Goal: Task Accomplishment & Management: Manage account settings

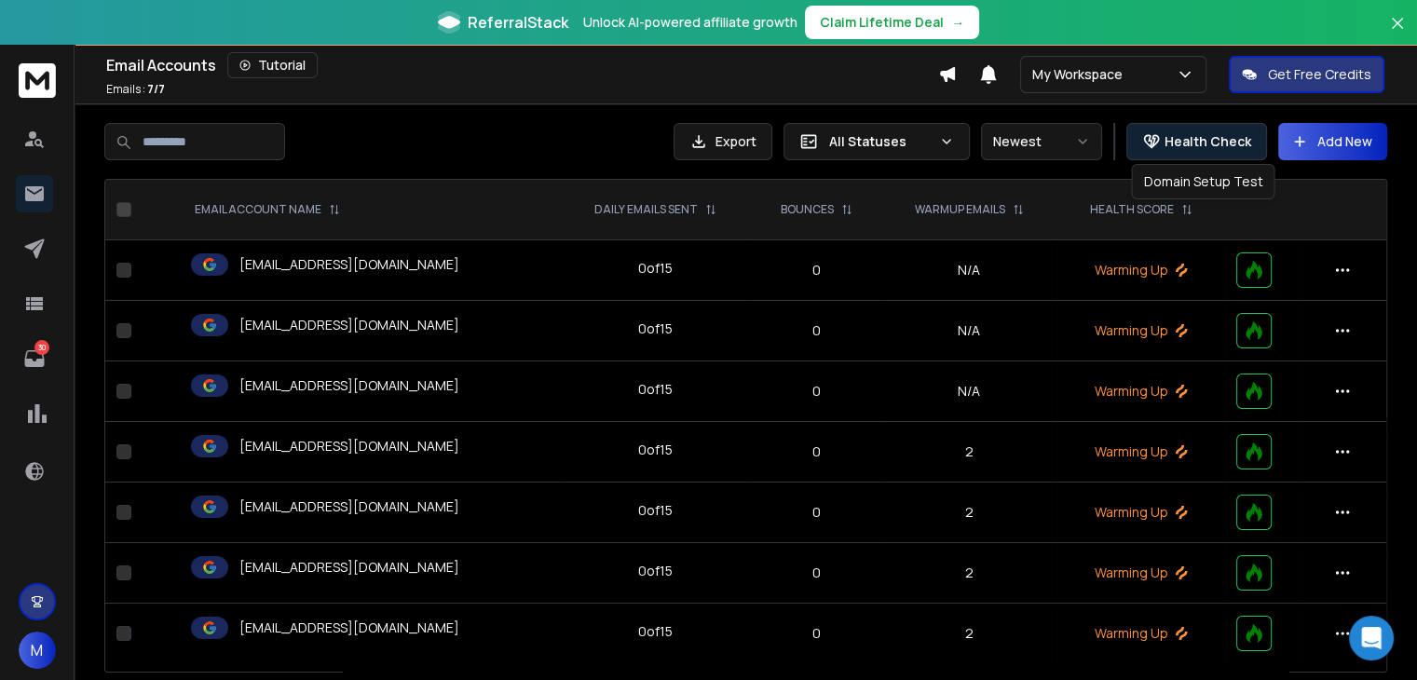
scroll to position [11, 0]
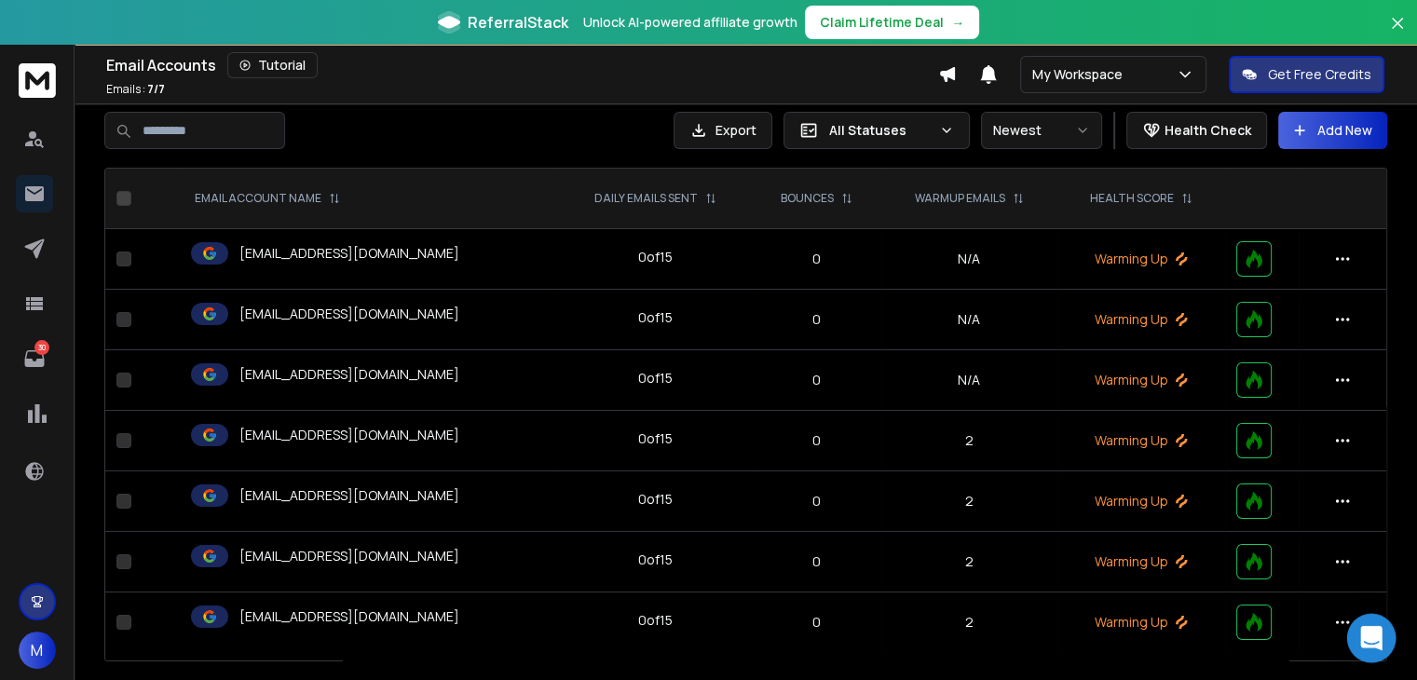
click at [1367, 627] on div "Open Intercom Messenger" at bounding box center [1371, 638] width 49 height 49
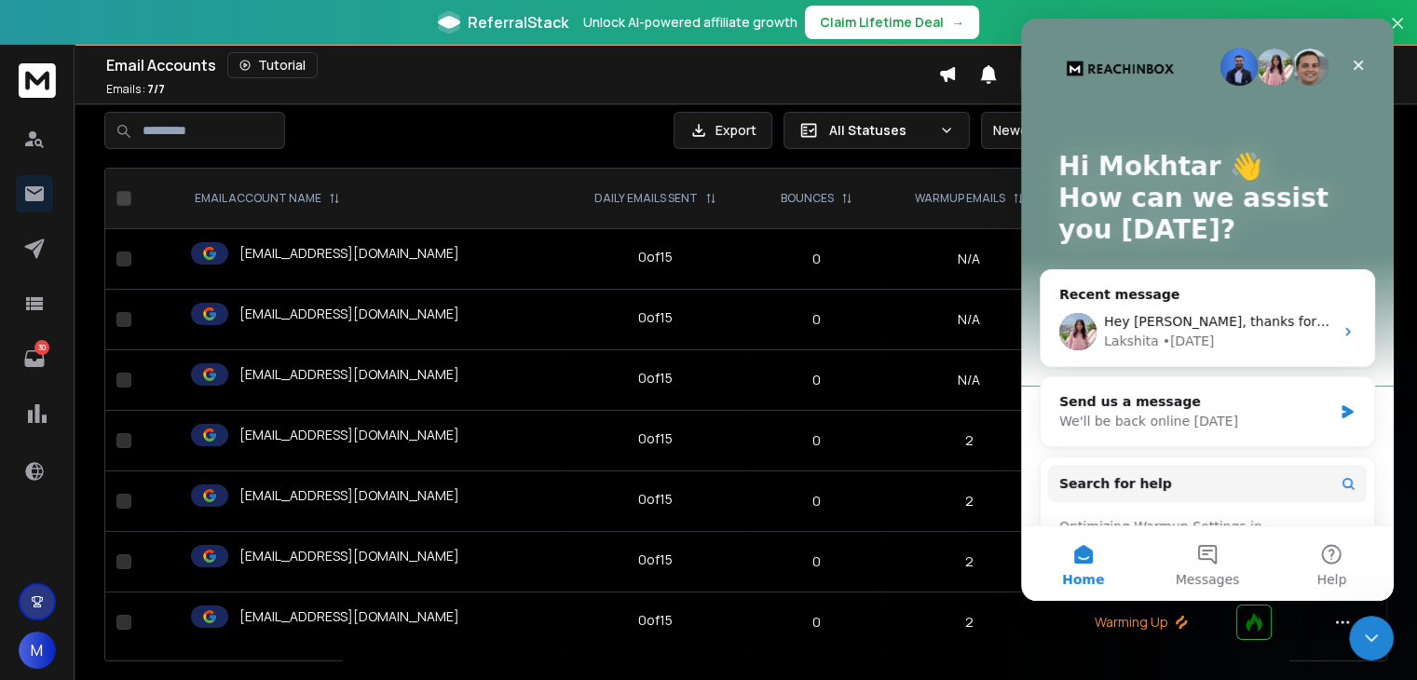
scroll to position [0, 0]
click at [1212, 560] on button "2 Messages" at bounding box center [1207, 563] width 124 height 75
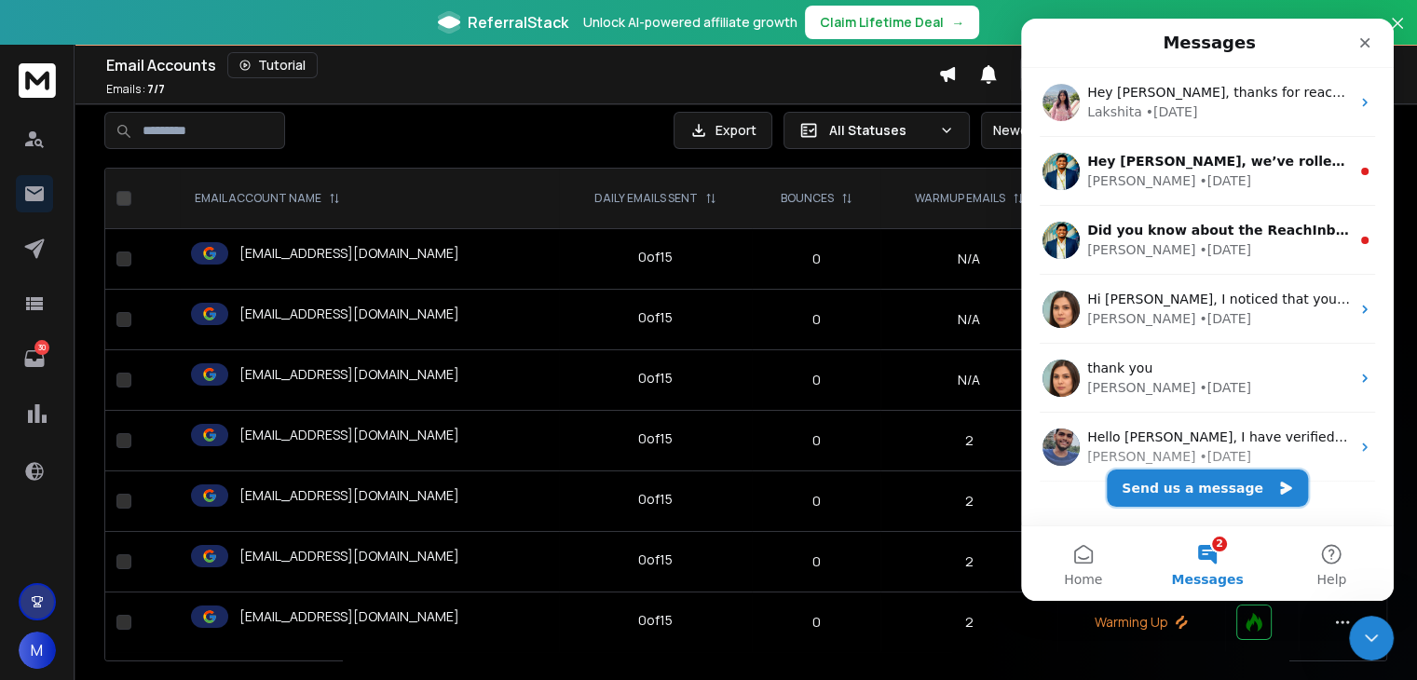
click at [1188, 487] on button "Send us a message" at bounding box center [1206, 487] width 201 height 37
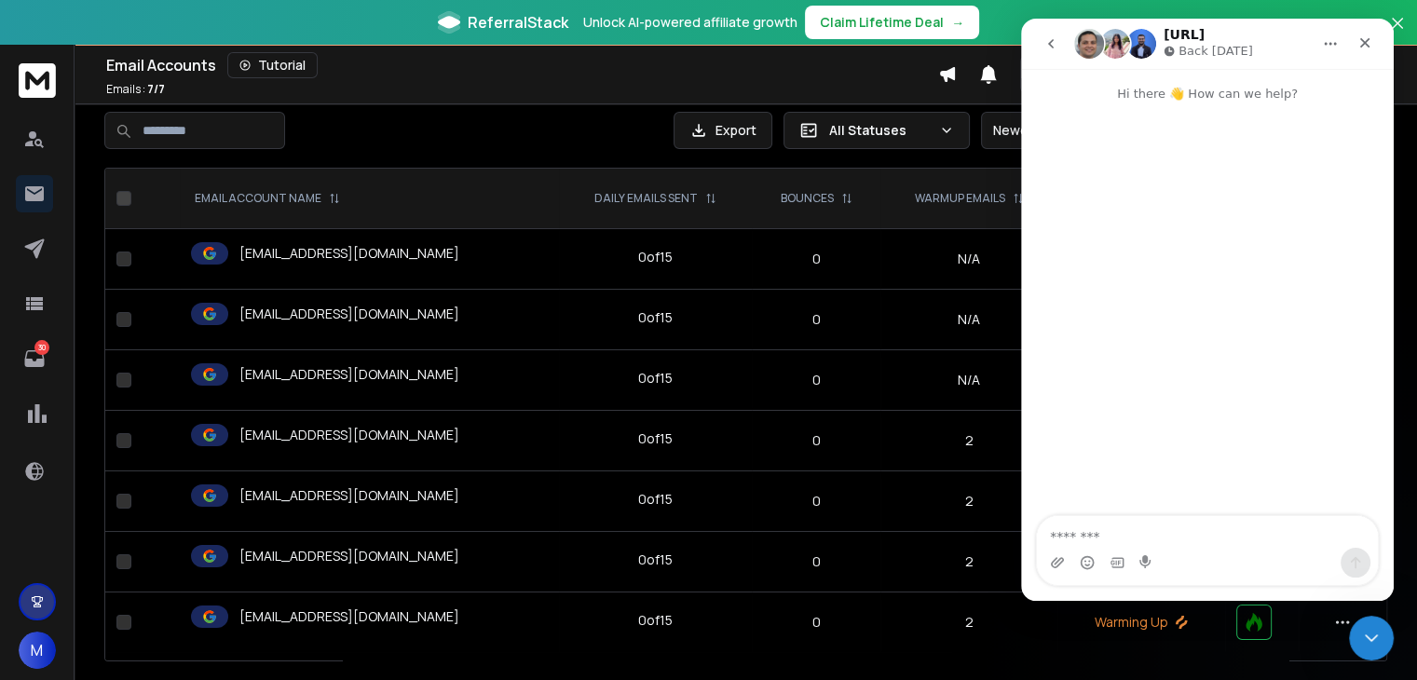
click at [1098, 535] on textarea "Message…" at bounding box center [1207, 532] width 341 height 32
type textarea "**********"
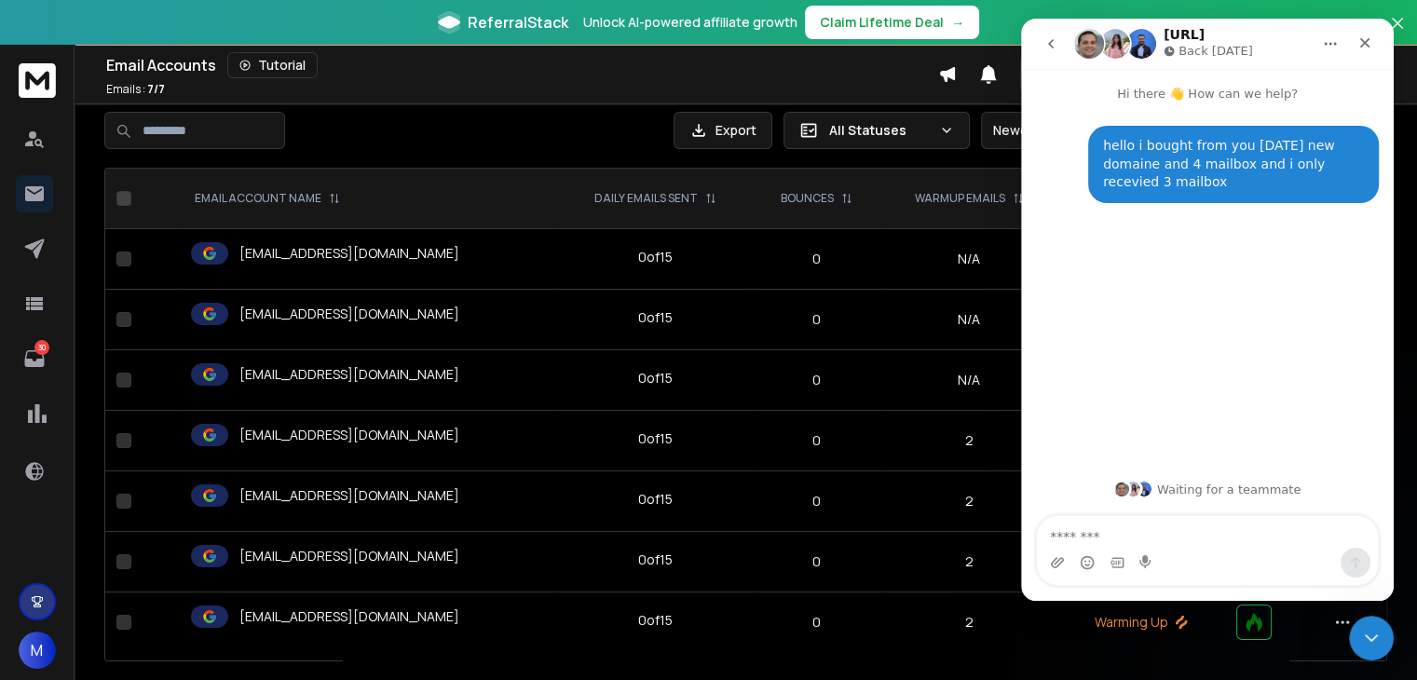
click at [577, 110] on div "Export All Statuses Newest Health Check Add New EMAIL ACCOUNT NAME DAILY EMAILS…" at bounding box center [746, 386] width 1342 height 587
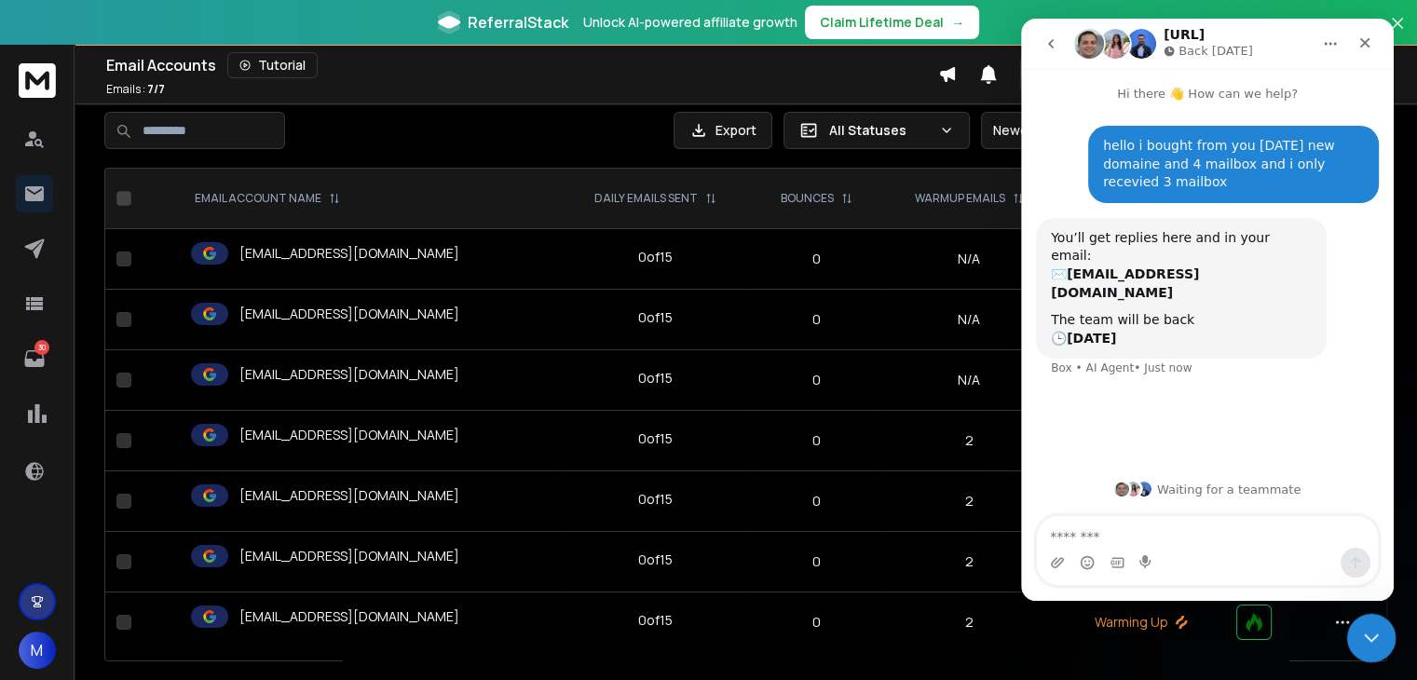
click at [1376, 631] on icon "Close Intercom Messenger" at bounding box center [1368, 635] width 22 height 22
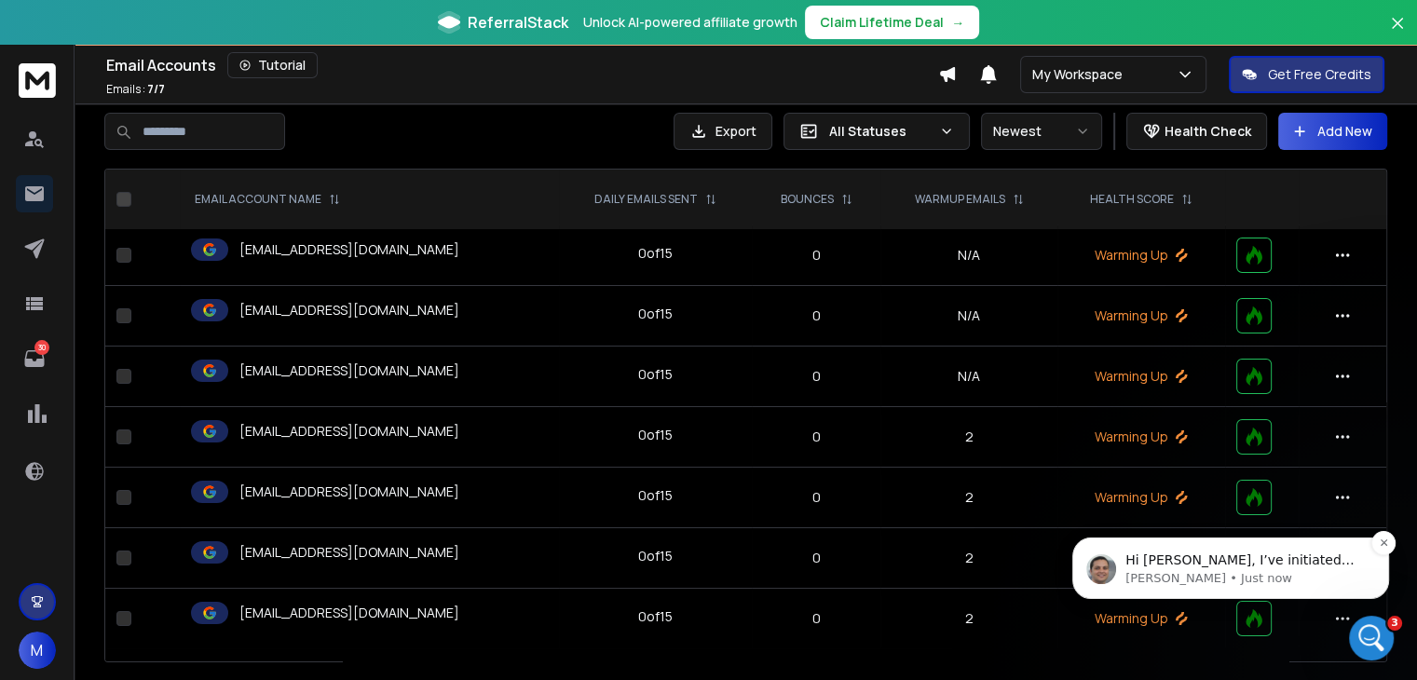
click at [1193, 580] on p "[PERSON_NAME] • Just now" at bounding box center [1245, 578] width 240 height 17
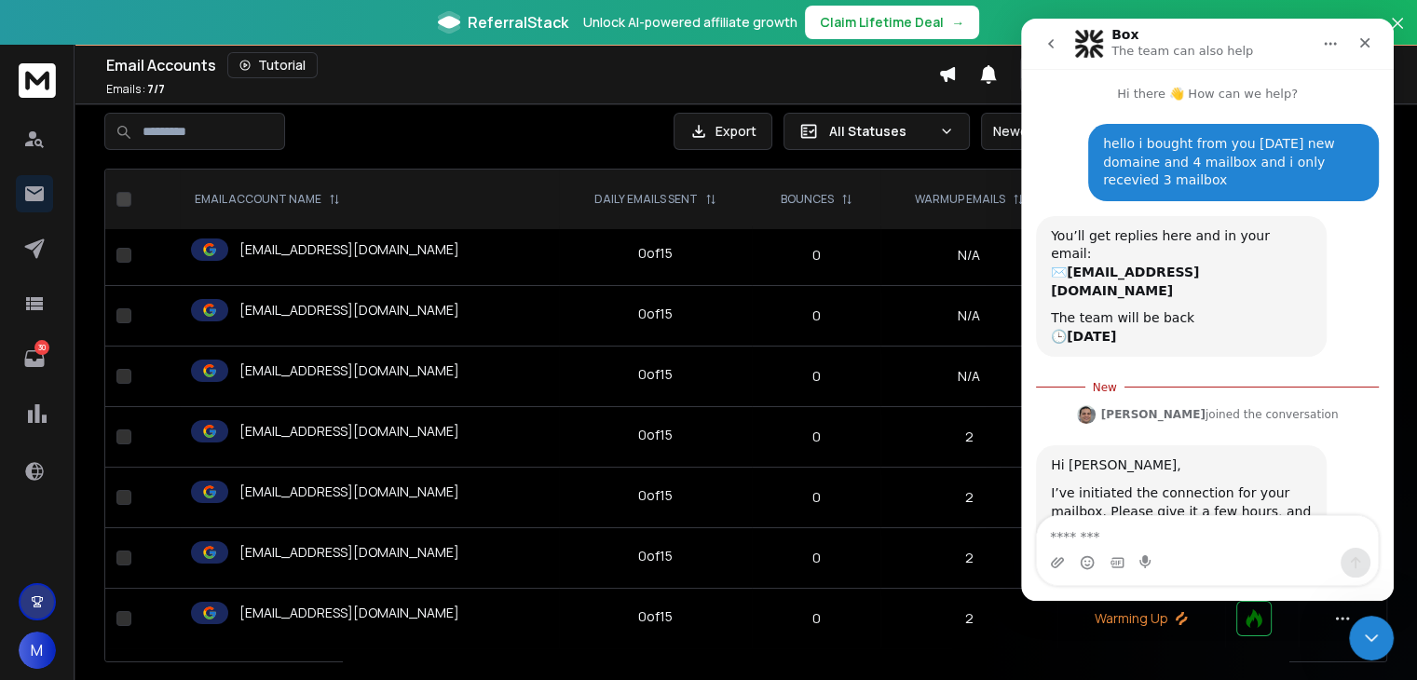
scroll to position [38, 0]
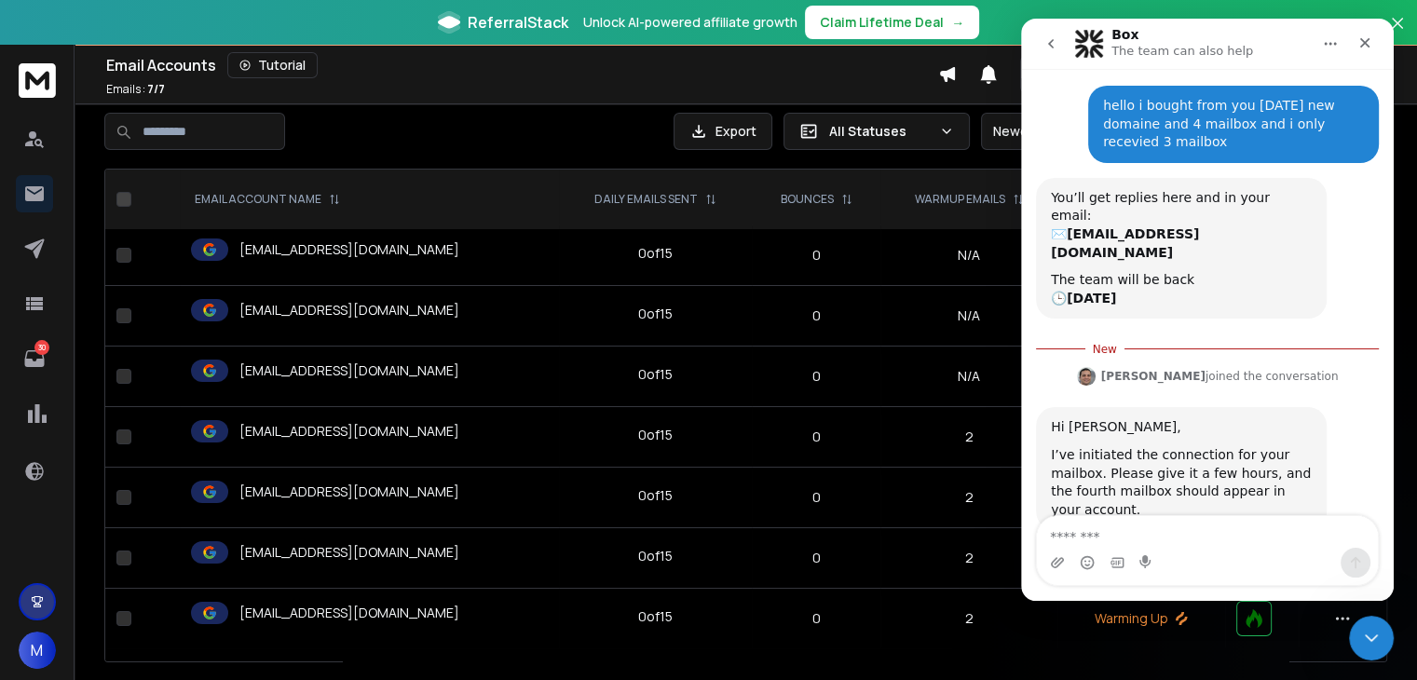
click at [1253, 530] on textarea "Message…" at bounding box center [1207, 532] width 341 height 32
type textarea "*******"
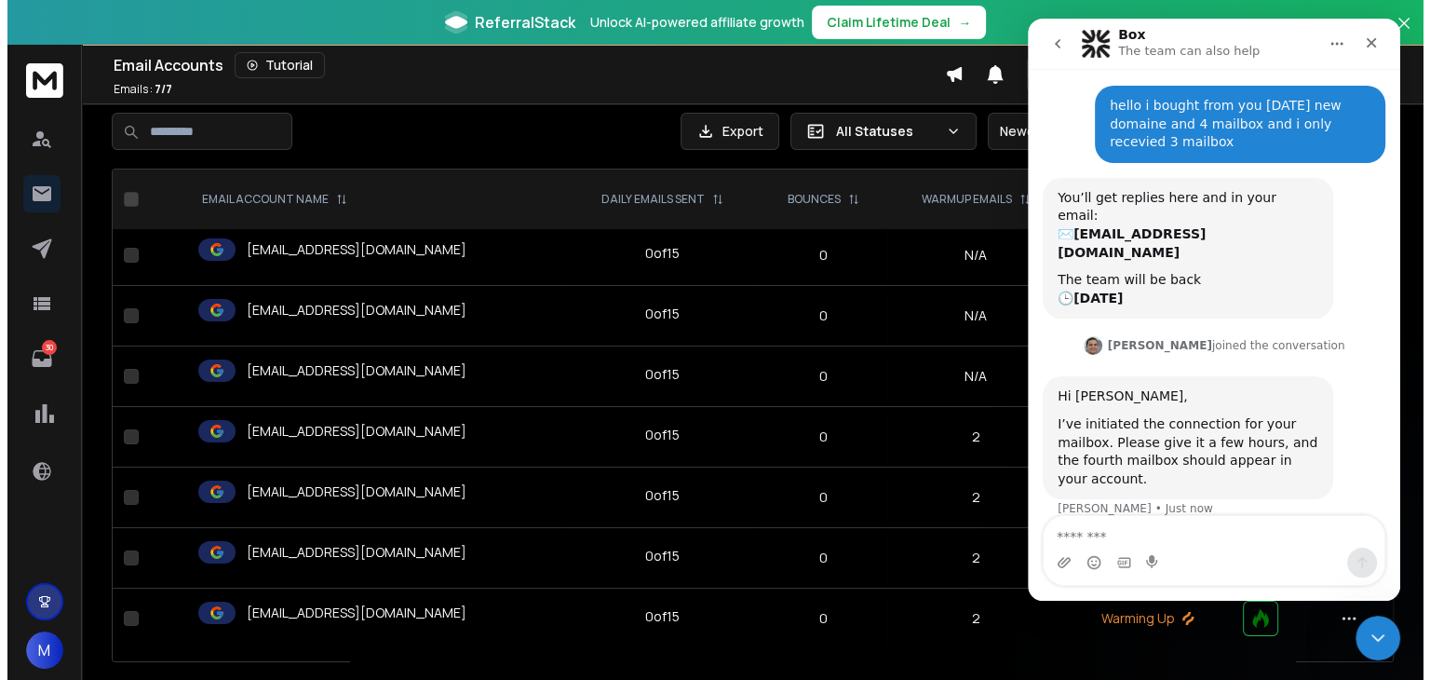
scroll to position [63, 0]
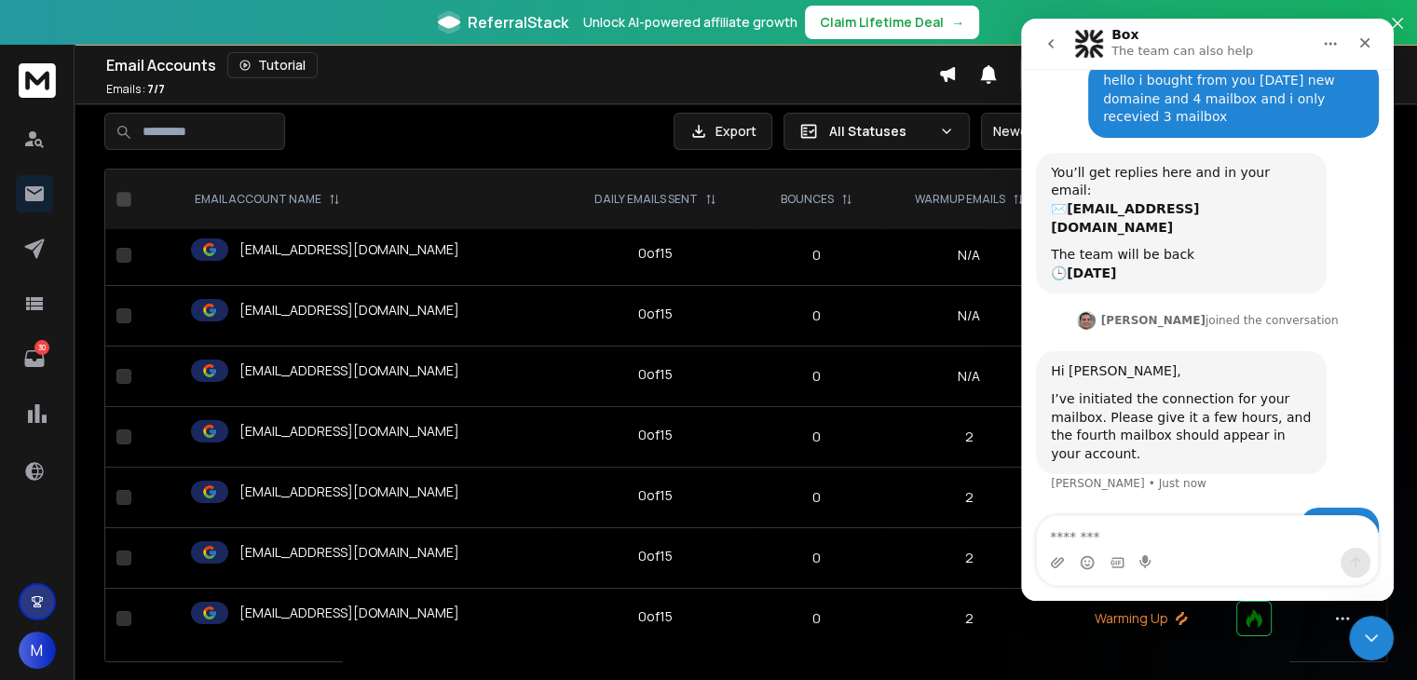
click at [356, 247] on p "[EMAIL_ADDRESS][DOMAIN_NAME]" at bounding box center [349, 249] width 220 height 19
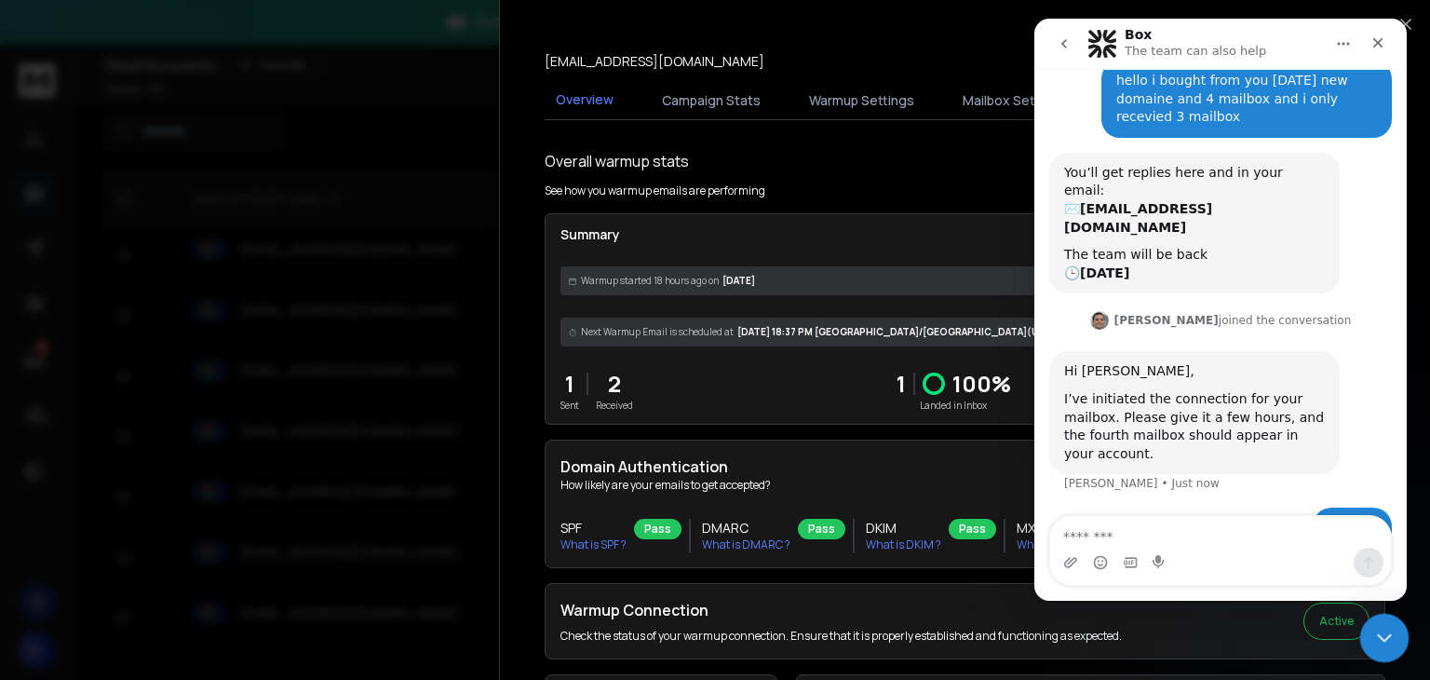
click at [1401, 640] on div "Close Intercom Messenger" at bounding box center [1382, 635] width 45 height 45
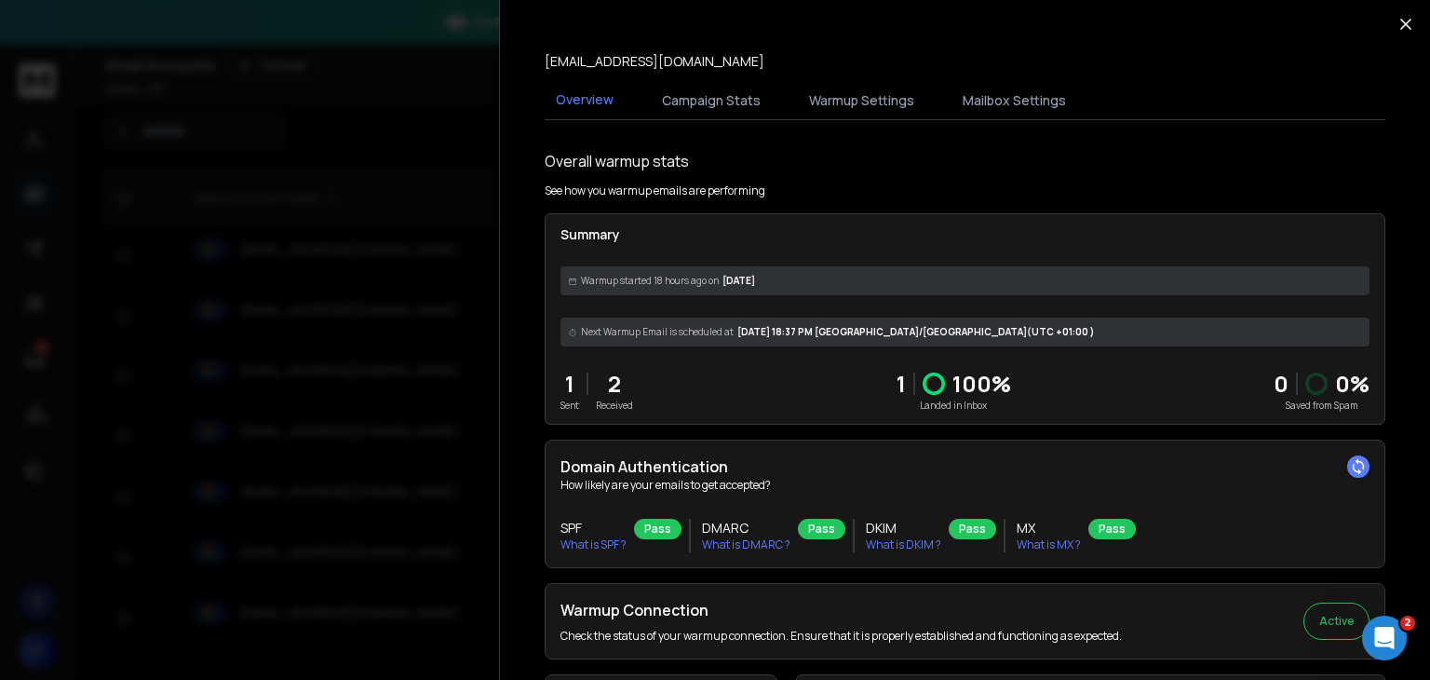
click at [1404, 22] on icon "button" at bounding box center [1406, 24] width 19 height 19
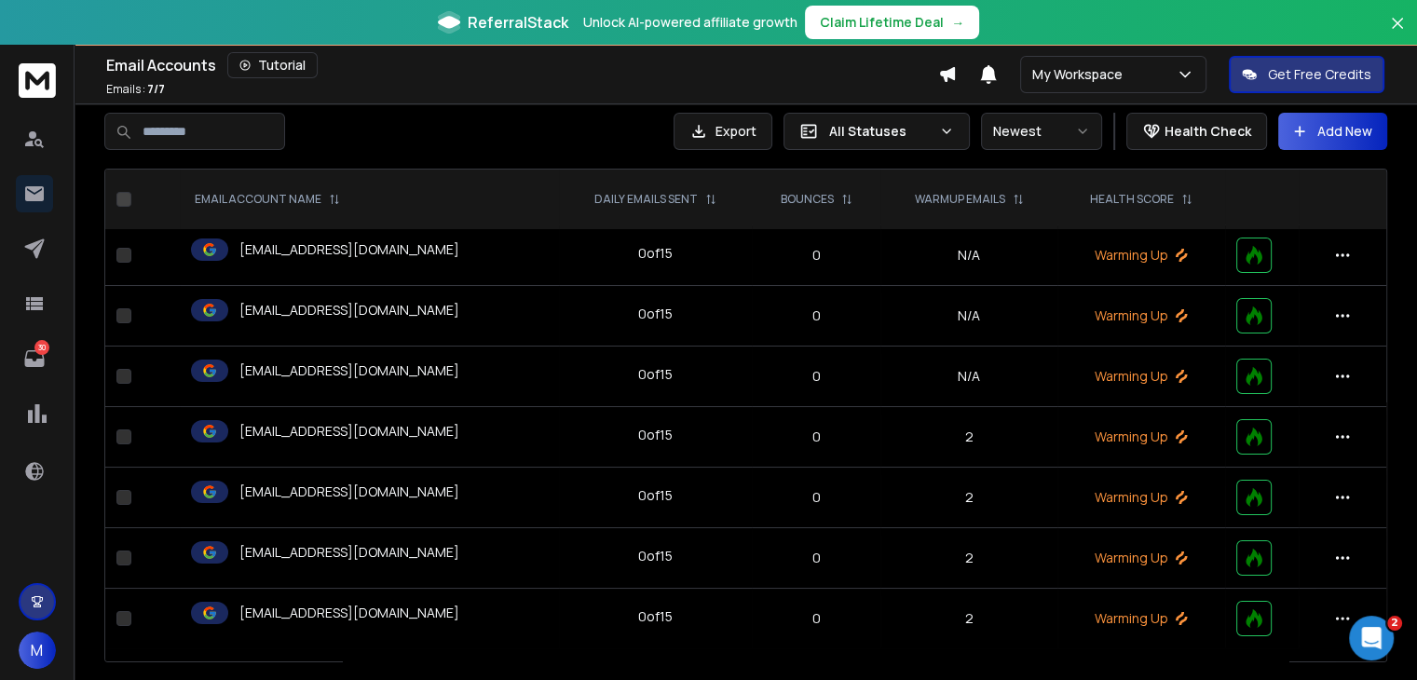
click at [912, 483] on td "2" at bounding box center [968, 498] width 176 height 61
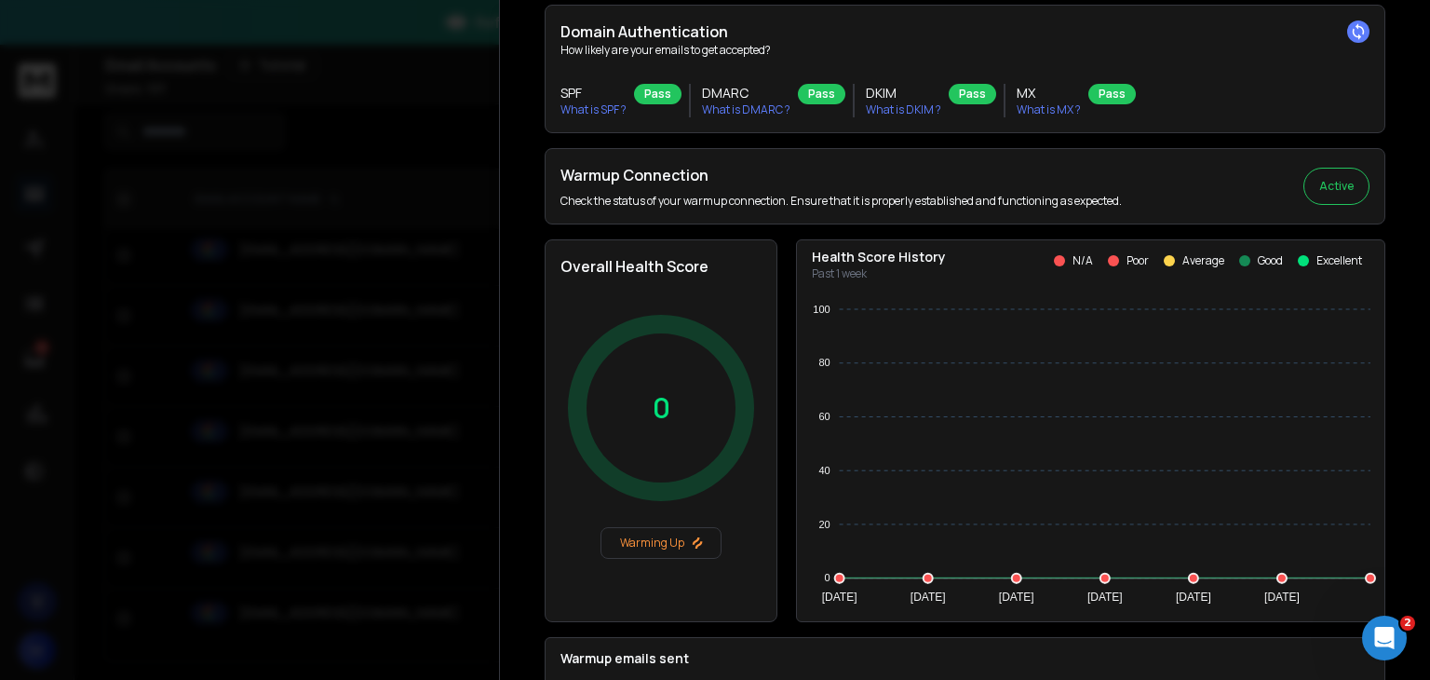
scroll to position [0, 0]
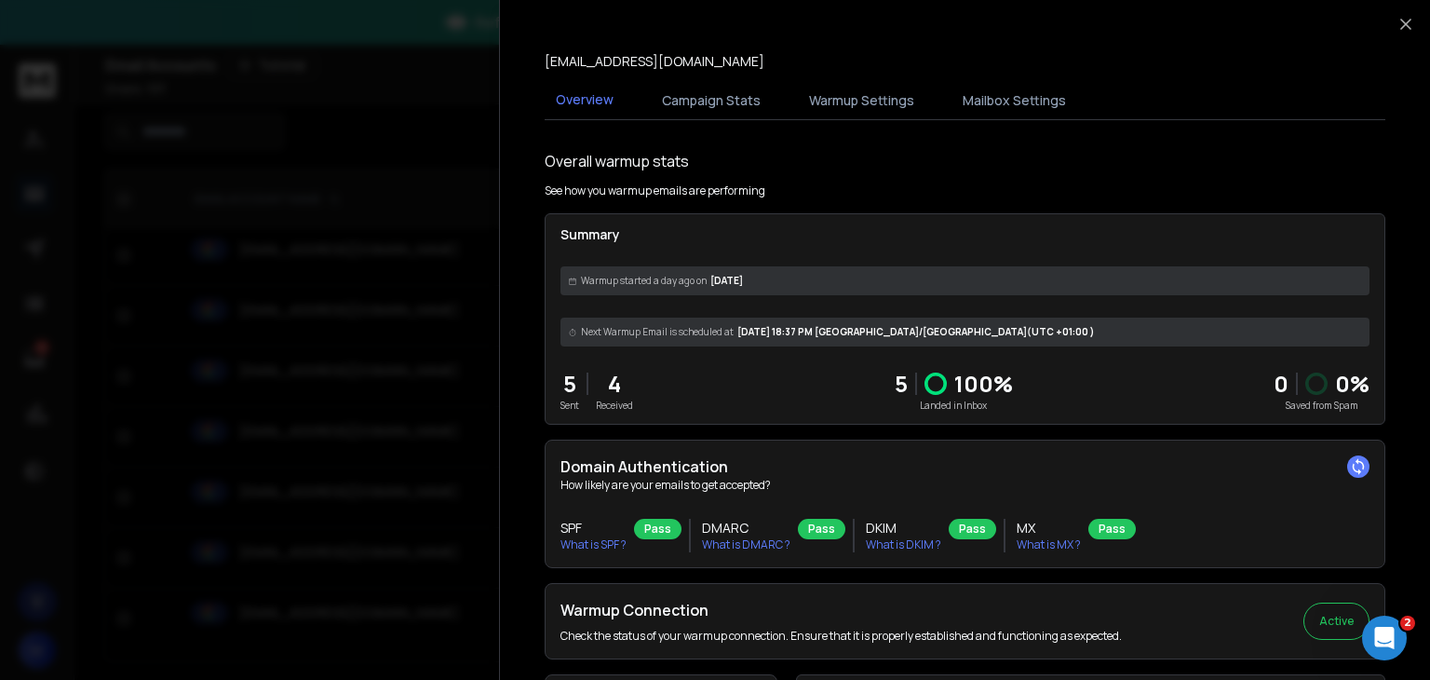
click at [860, 82] on button "Warmup Settings" at bounding box center [862, 100] width 128 height 41
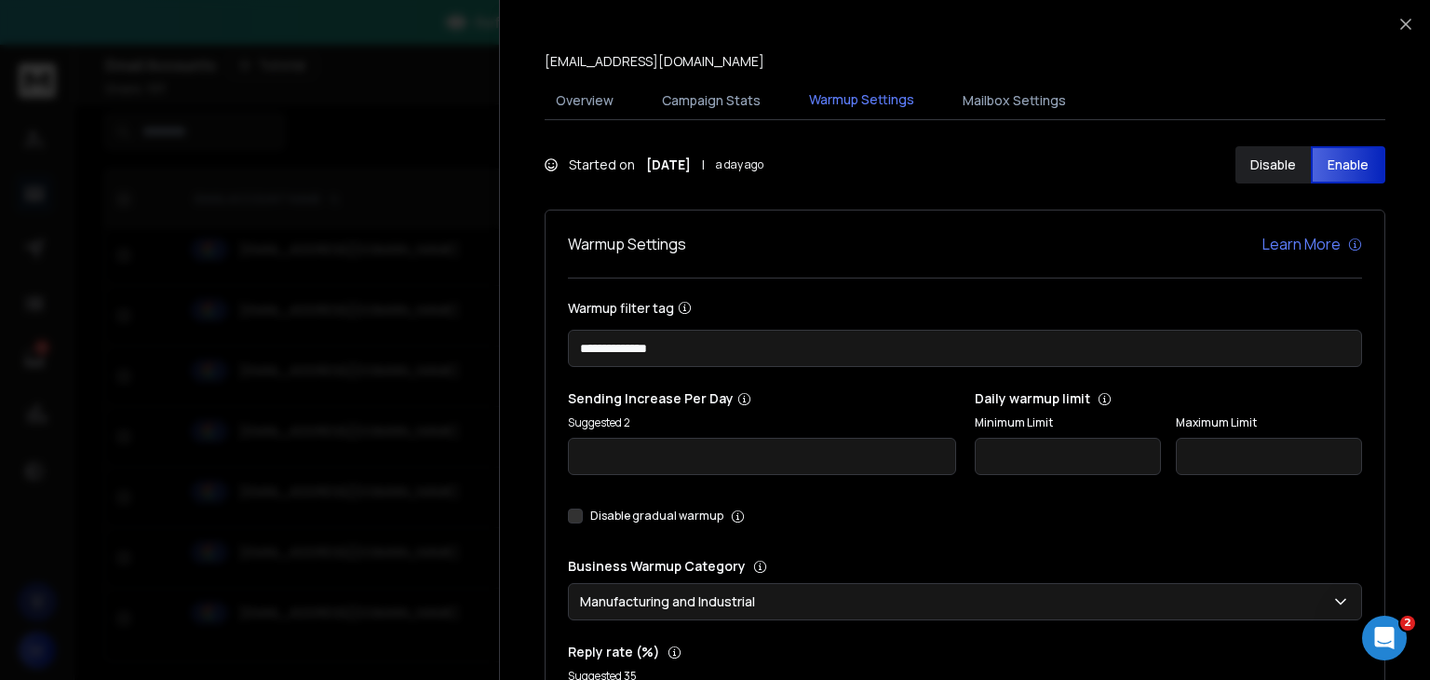
scroll to position [475, 0]
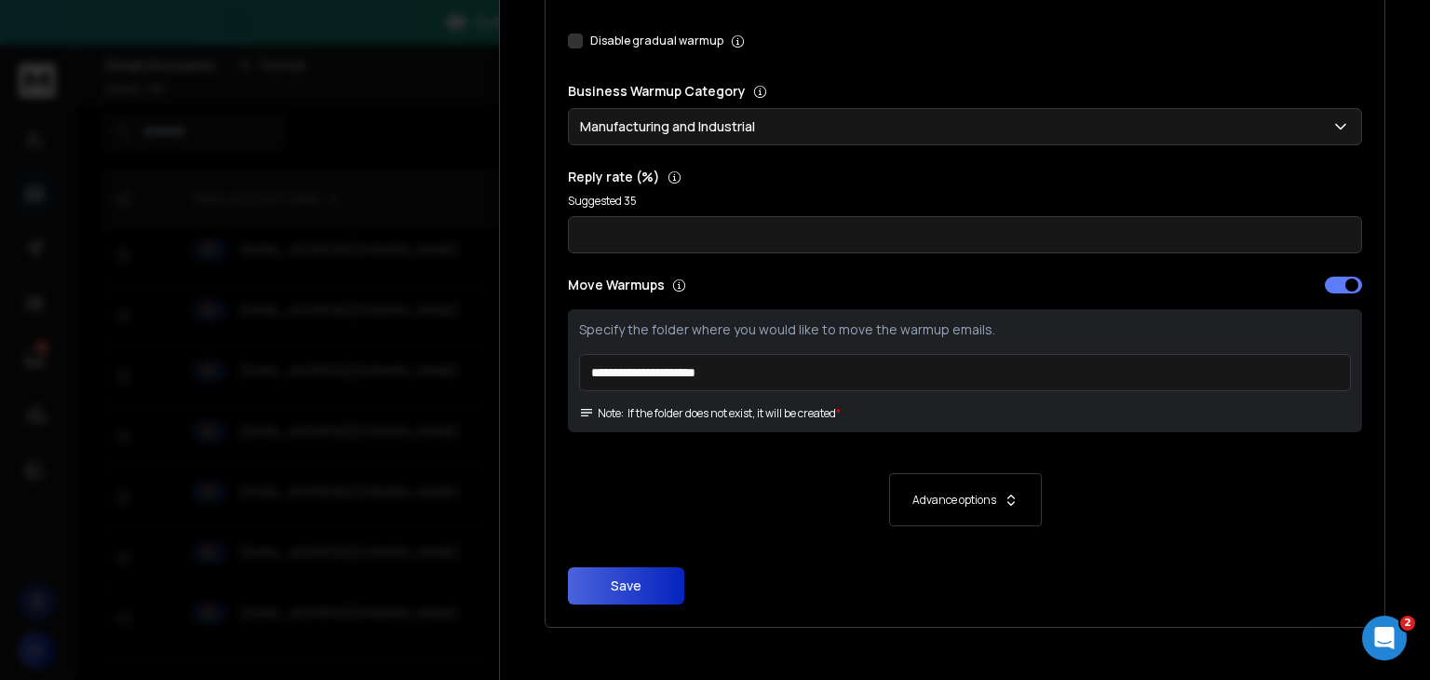
click at [957, 505] on p "Advance options" at bounding box center [955, 500] width 84 height 15
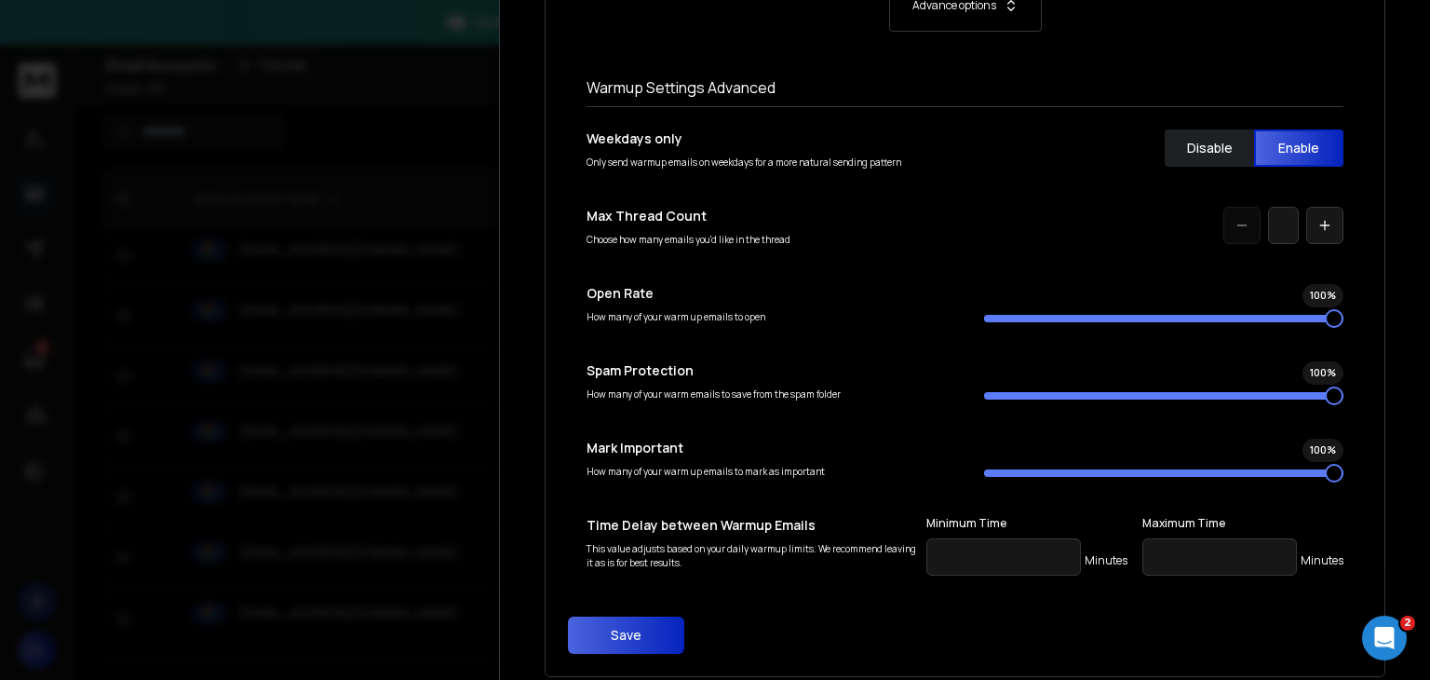
scroll to position [980, 0]
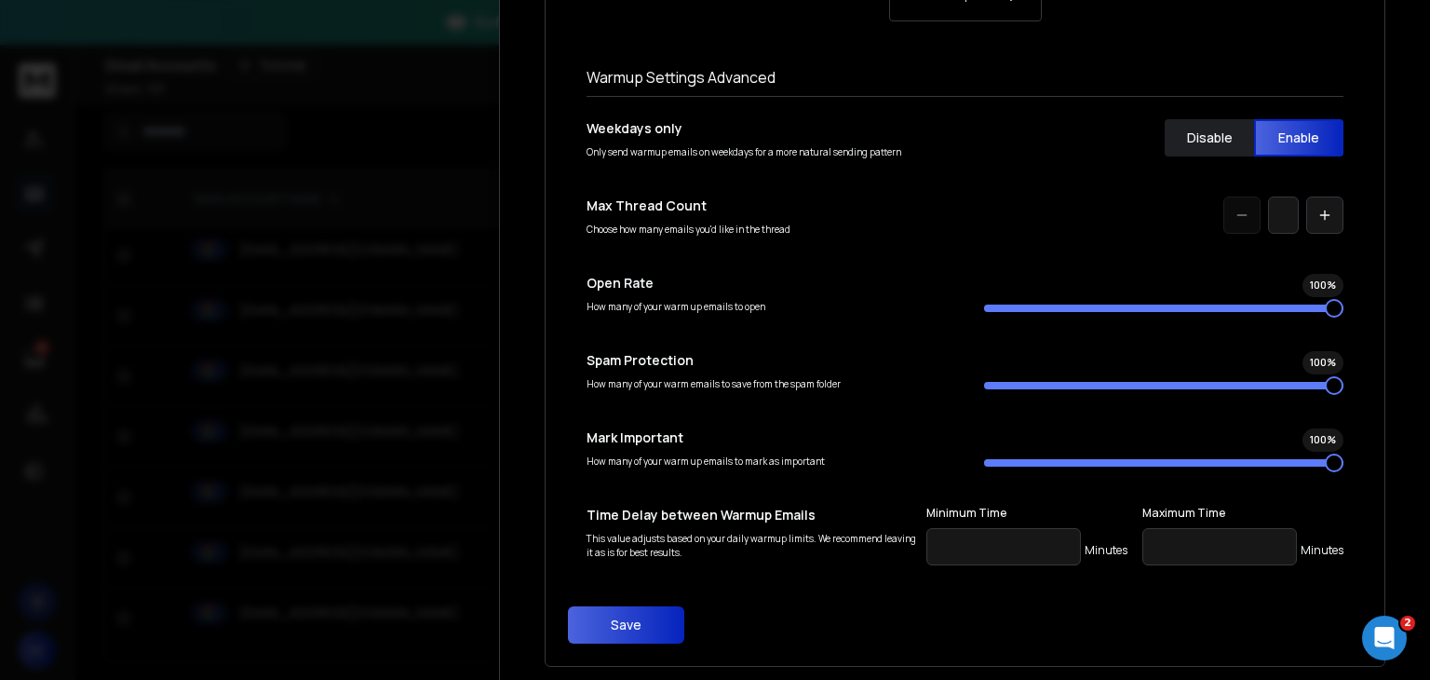
click at [600, 614] on button "Save" at bounding box center [626, 624] width 116 height 37
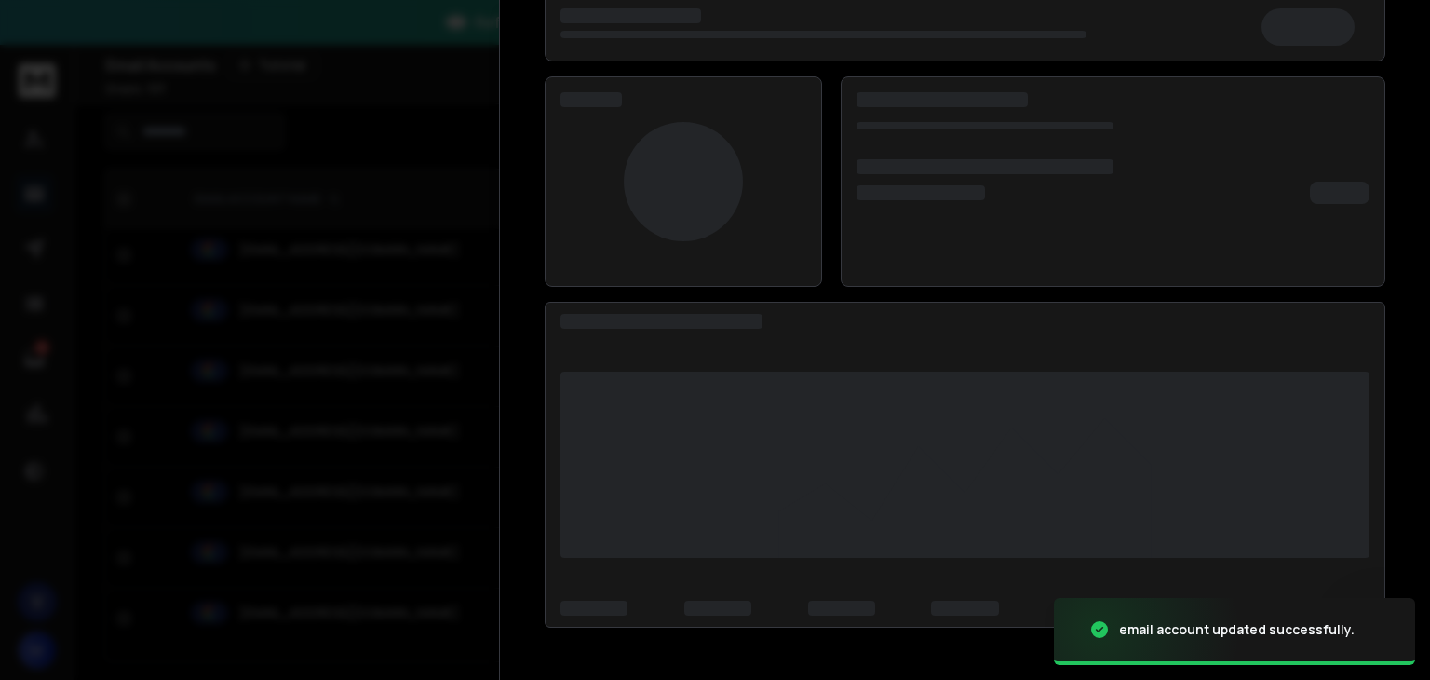
scroll to position [0, 0]
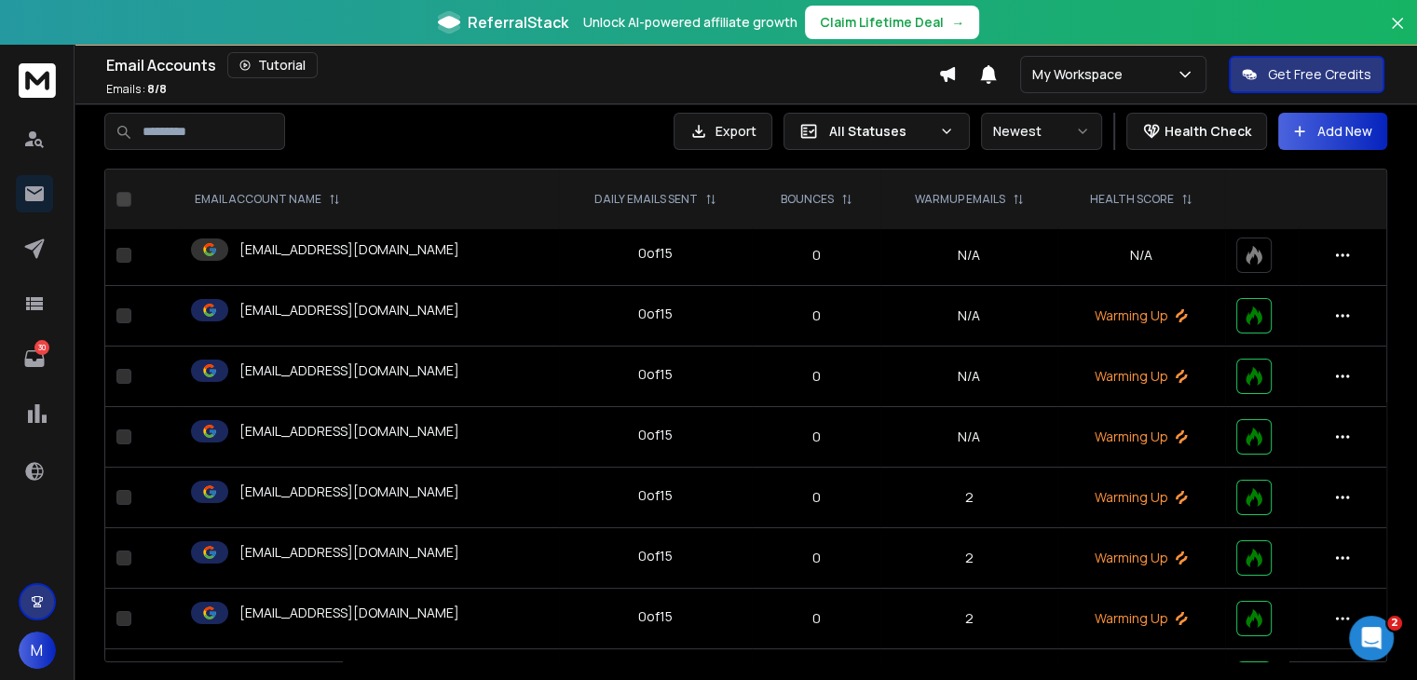
click at [1244, 253] on icon at bounding box center [1253, 255] width 19 height 19
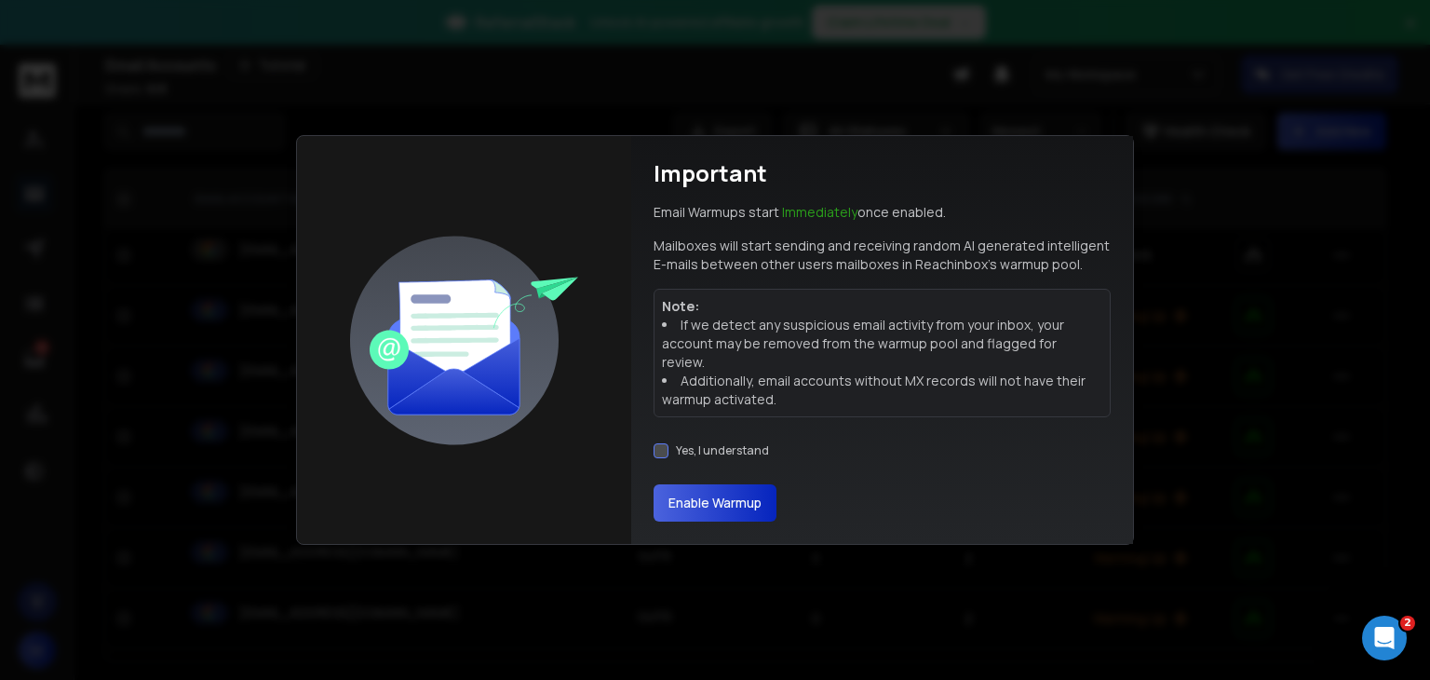
click at [693, 443] on label "Yes, I understand" at bounding box center [722, 450] width 93 height 15
click at [659, 443] on button "Yes, I understand" at bounding box center [661, 450] width 15 height 15
click at [717, 502] on button "Enable Warmup" at bounding box center [715, 502] width 123 height 37
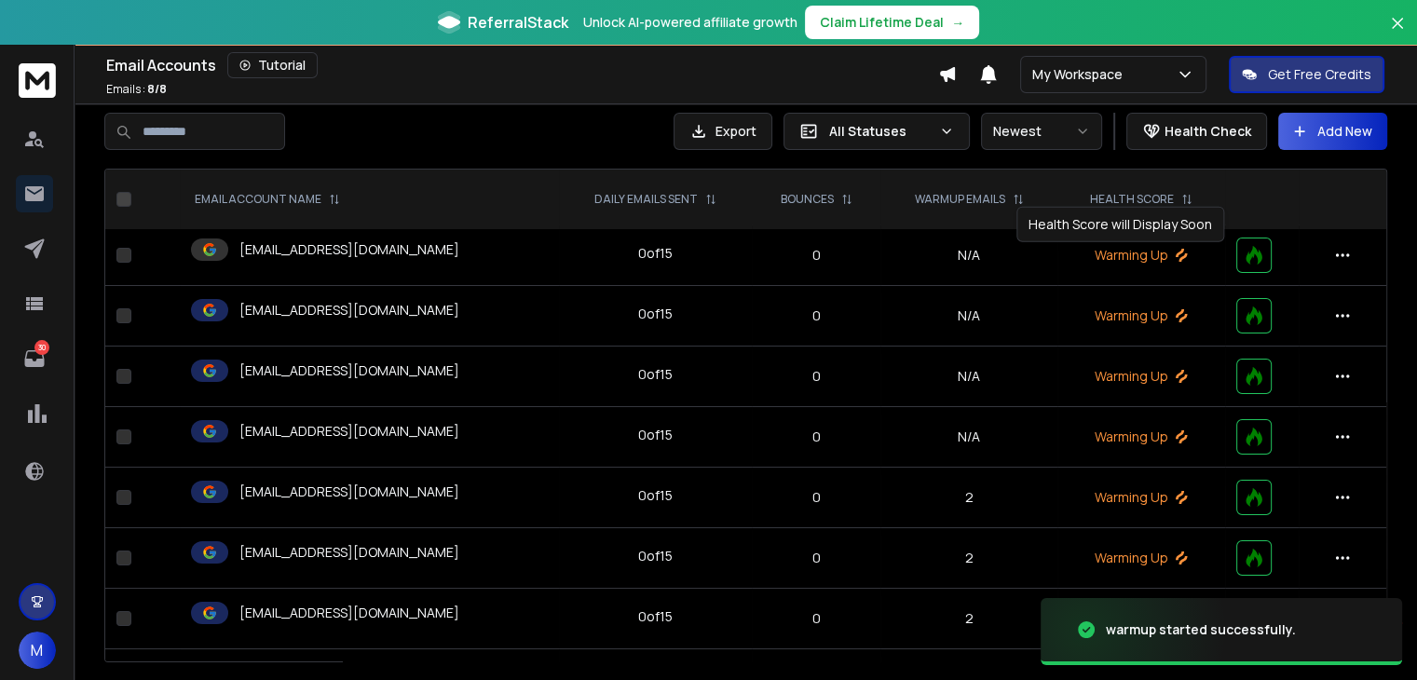
click at [1097, 247] on p "Warming Up" at bounding box center [1140, 255] width 145 height 19
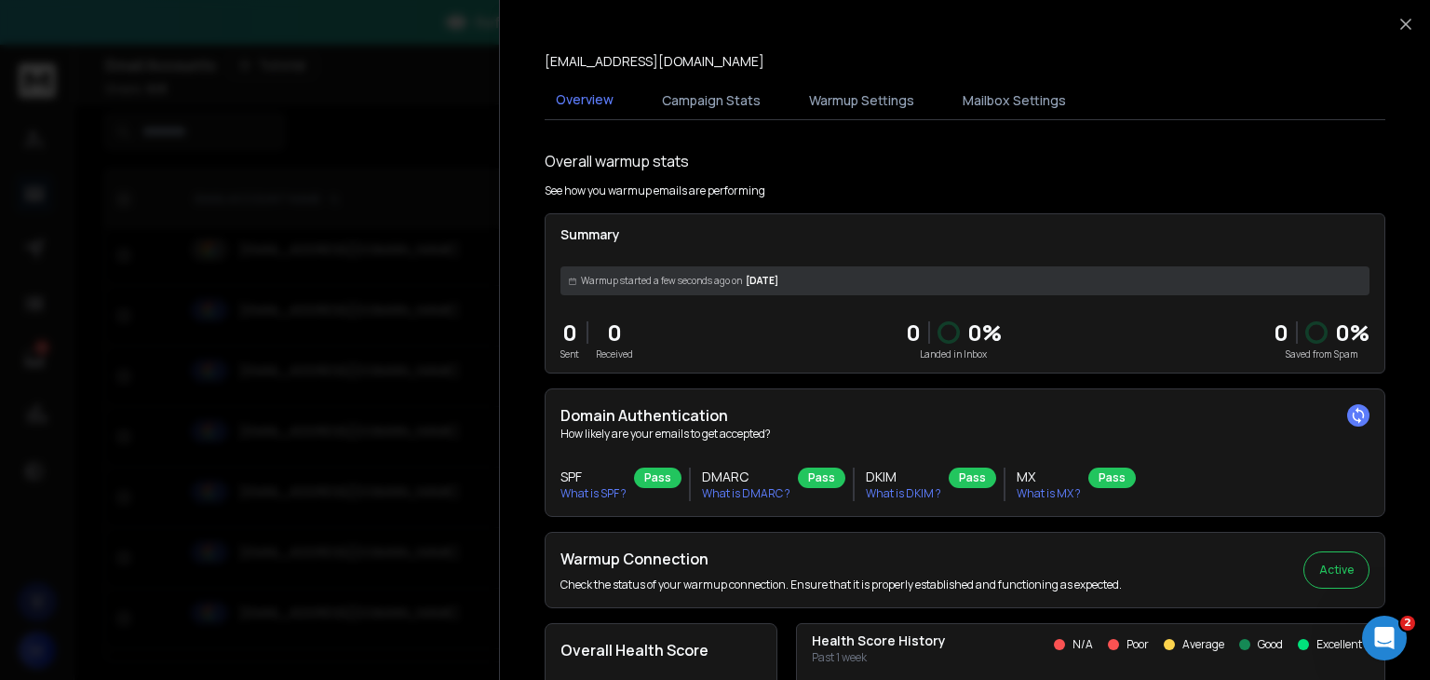
click at [980, 85] on button "Mailbox Settings" at bounding box center [1015, 100] width 126 height 41
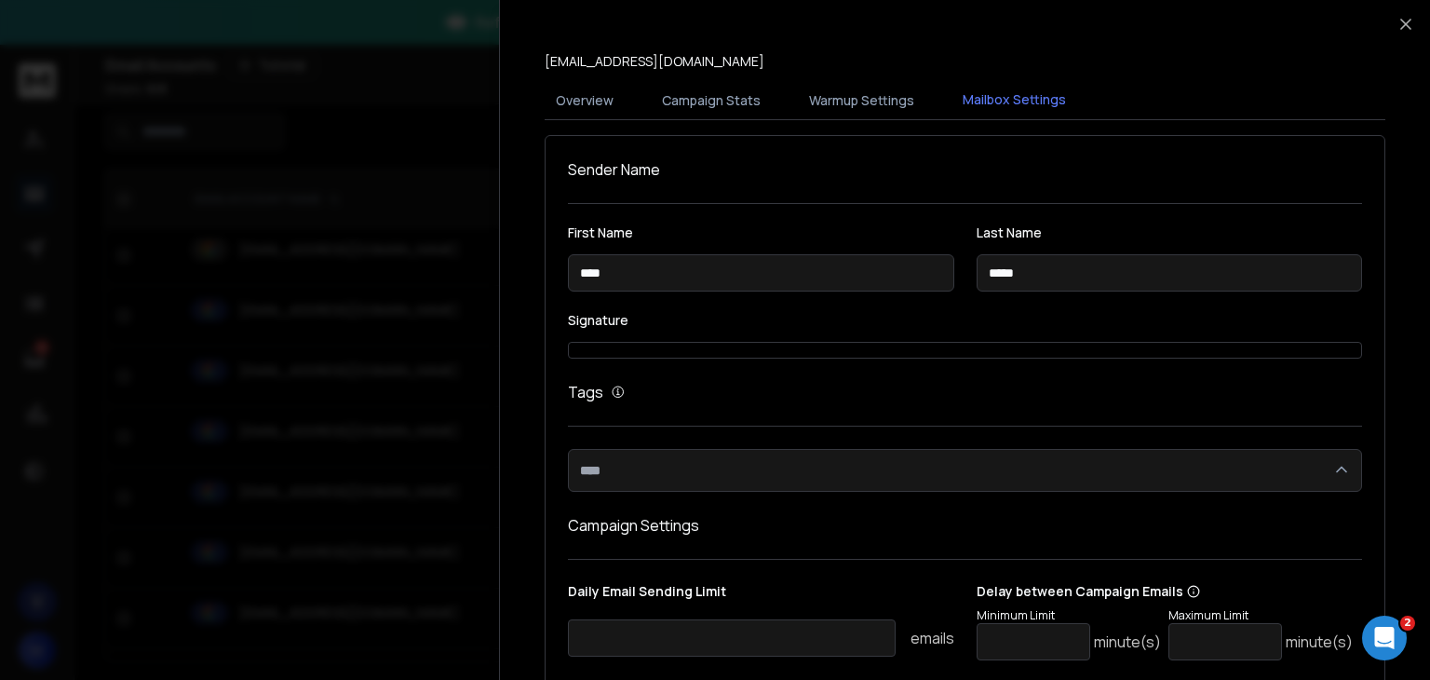
click at [883, 81] on button "Warmup Settings" at bounding box center [862, 100] width 128 height 41
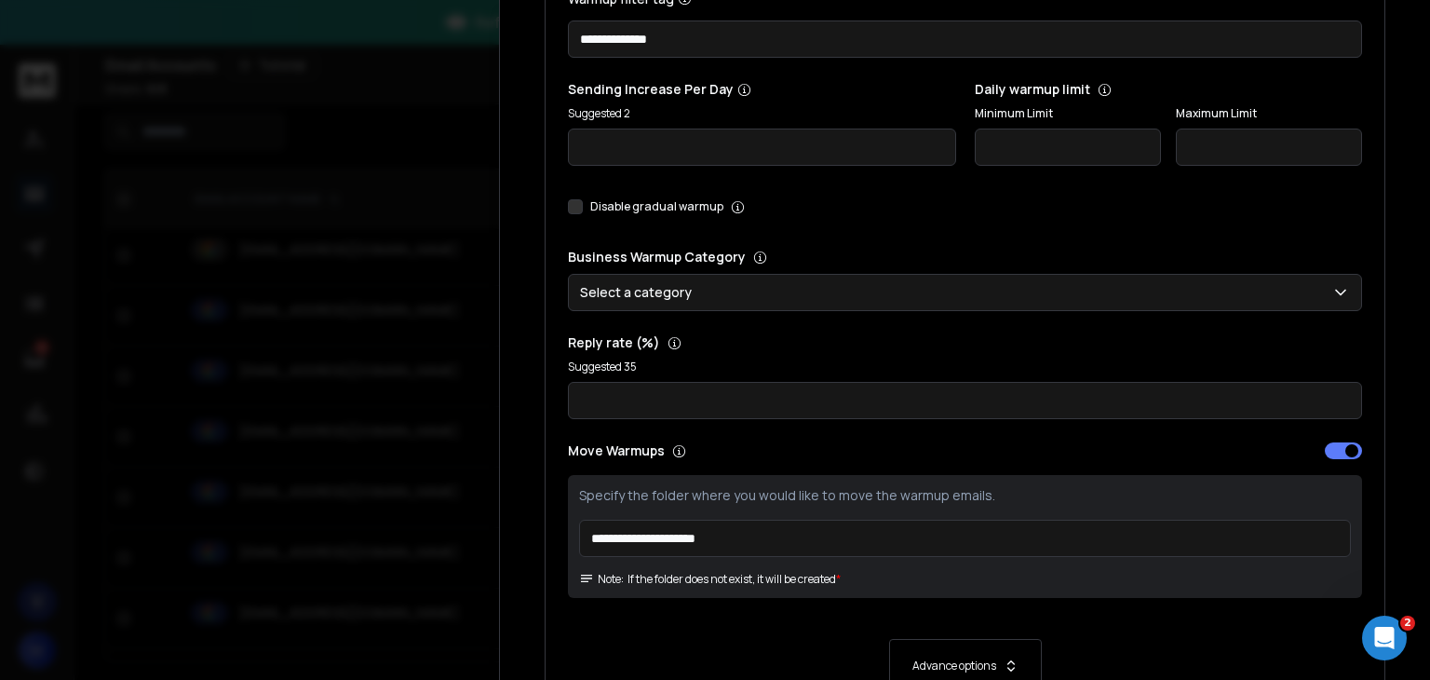
scroll to position [309, 0]
drag, startPoint x: 939, startPoint y: 246, endPoint x: 782, endPoint y: 277, distance: 159.4
click at [782, 277] on button "Select a category" at bounding box center [965, 292] width 794 height 37
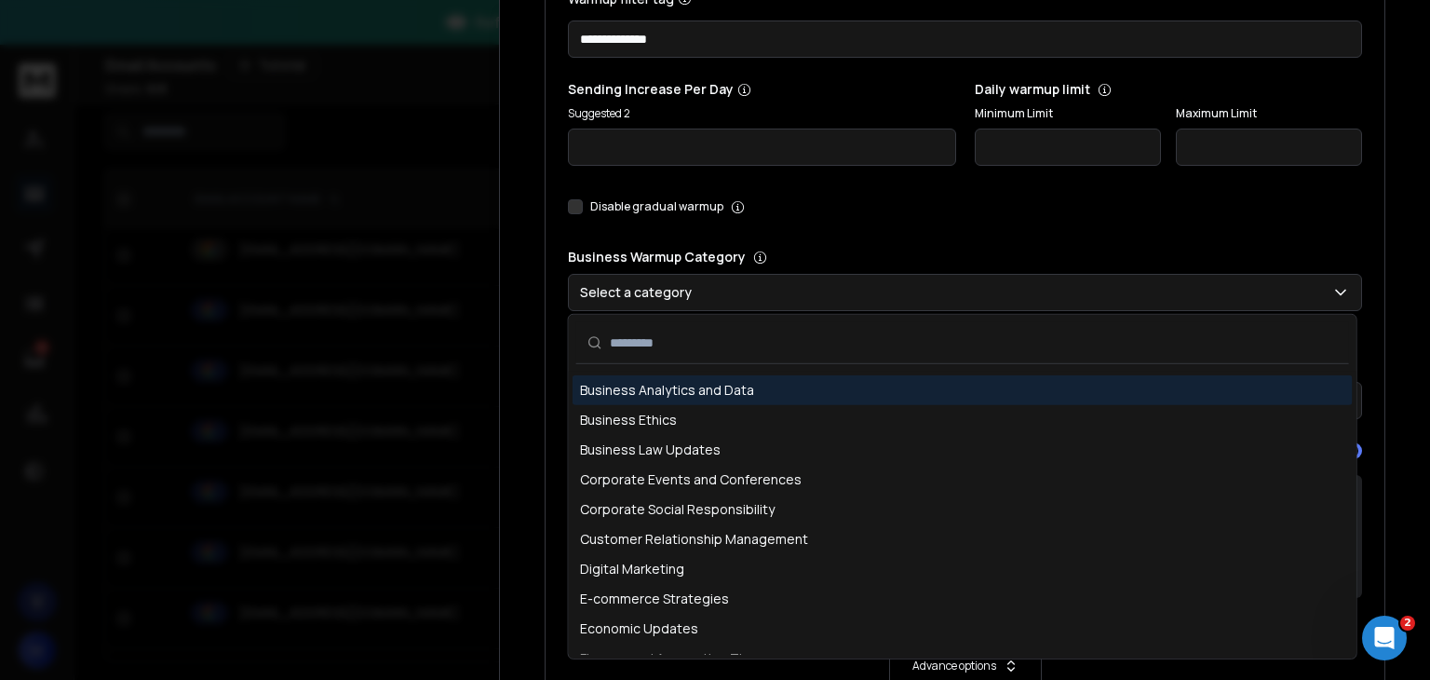
type input "*"
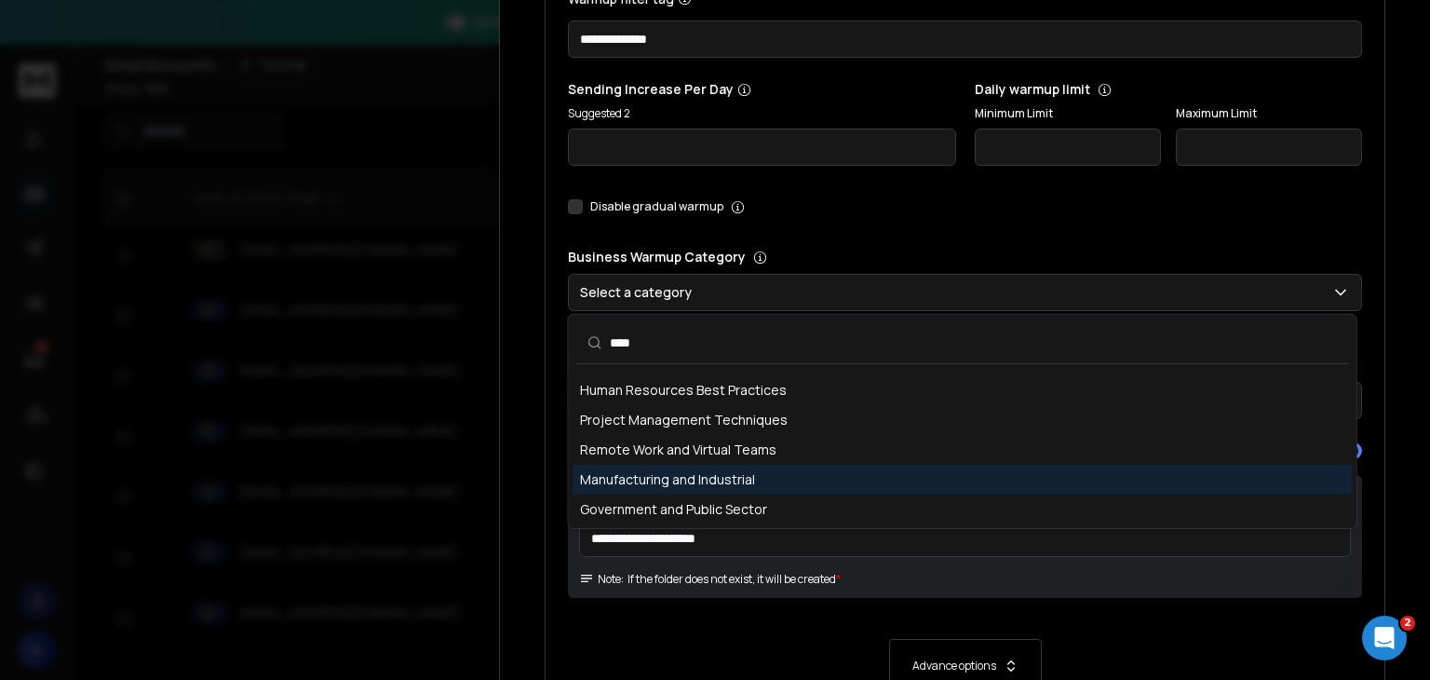
type input "****"
click at [720, 481] on span "Manufacturing and Industrial" at bounding box center [667, 479] width 175 height 19
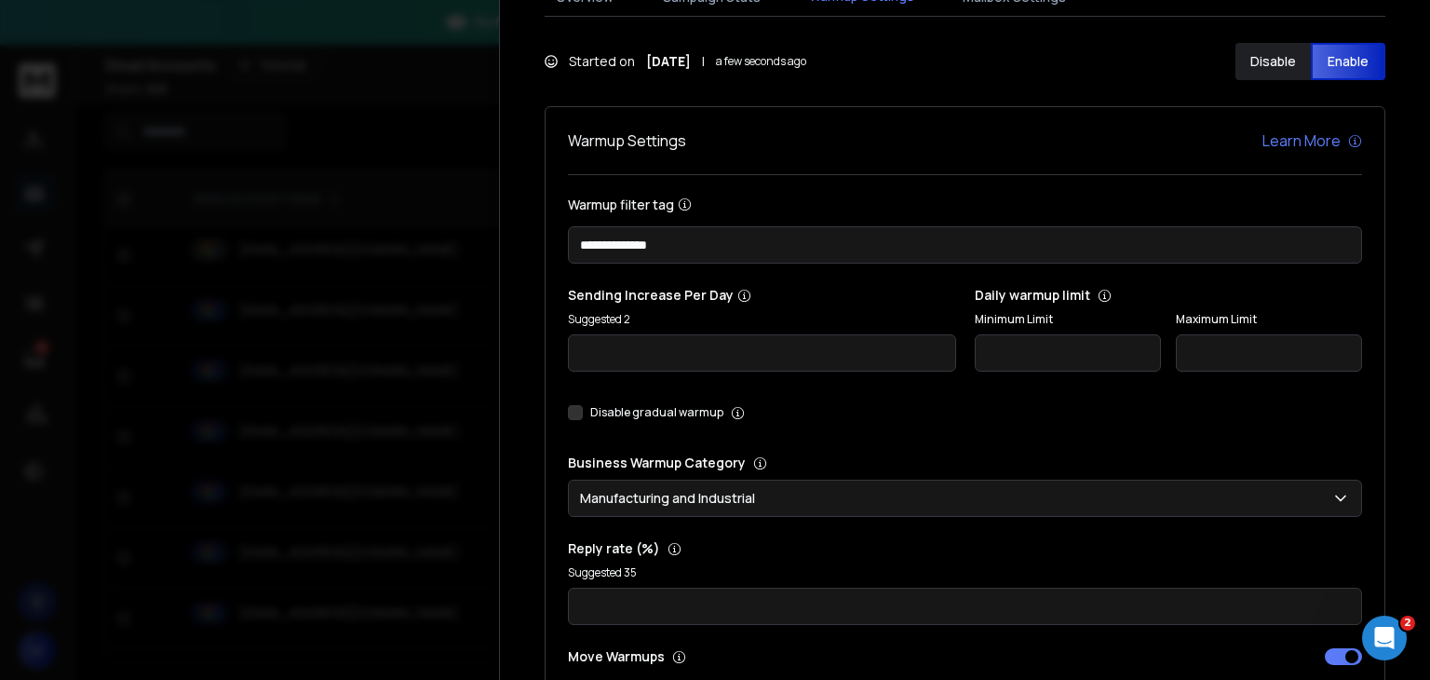
scroll to position [92, 0]
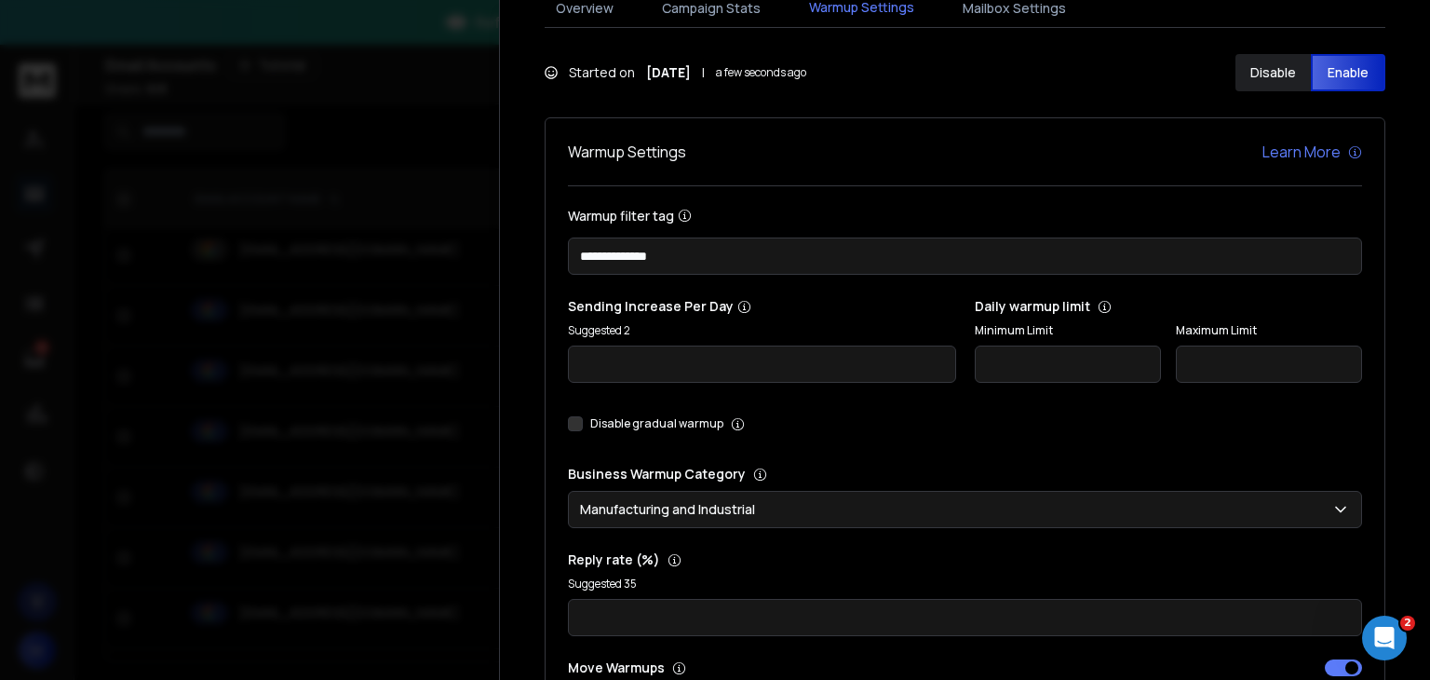
click at [1199, 373] on input "**" at bounding box center [1269, 364] width 186 height 37
type input "**"
click at [1101, 467] on p "Business Warmup Category" at bounding box center [965, 474] width 794 height 19
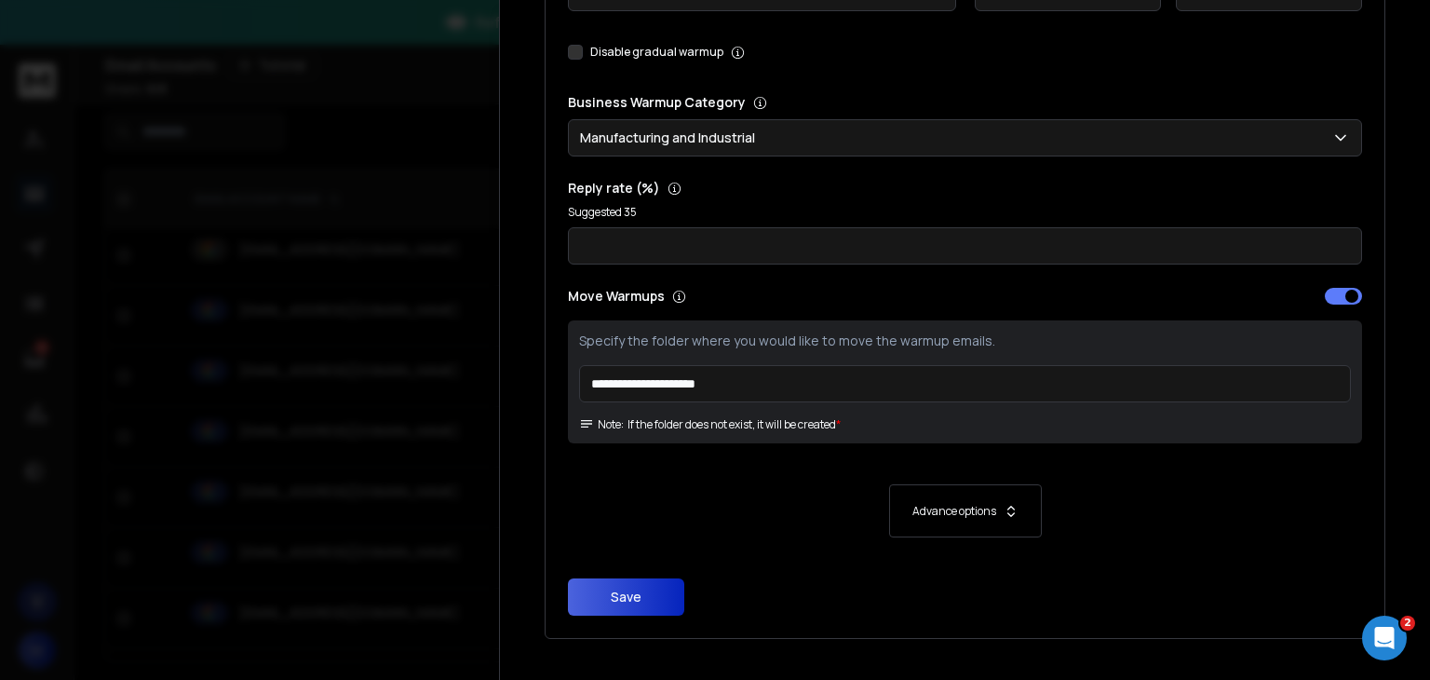
scroll to position [465, 0]
click at [618, 616] on div "**********" at bounding box center [965, 191] width 841 height 893
click at [987, 523] on div "Advance options" at bounding box center [965, 509] width 153 height 53
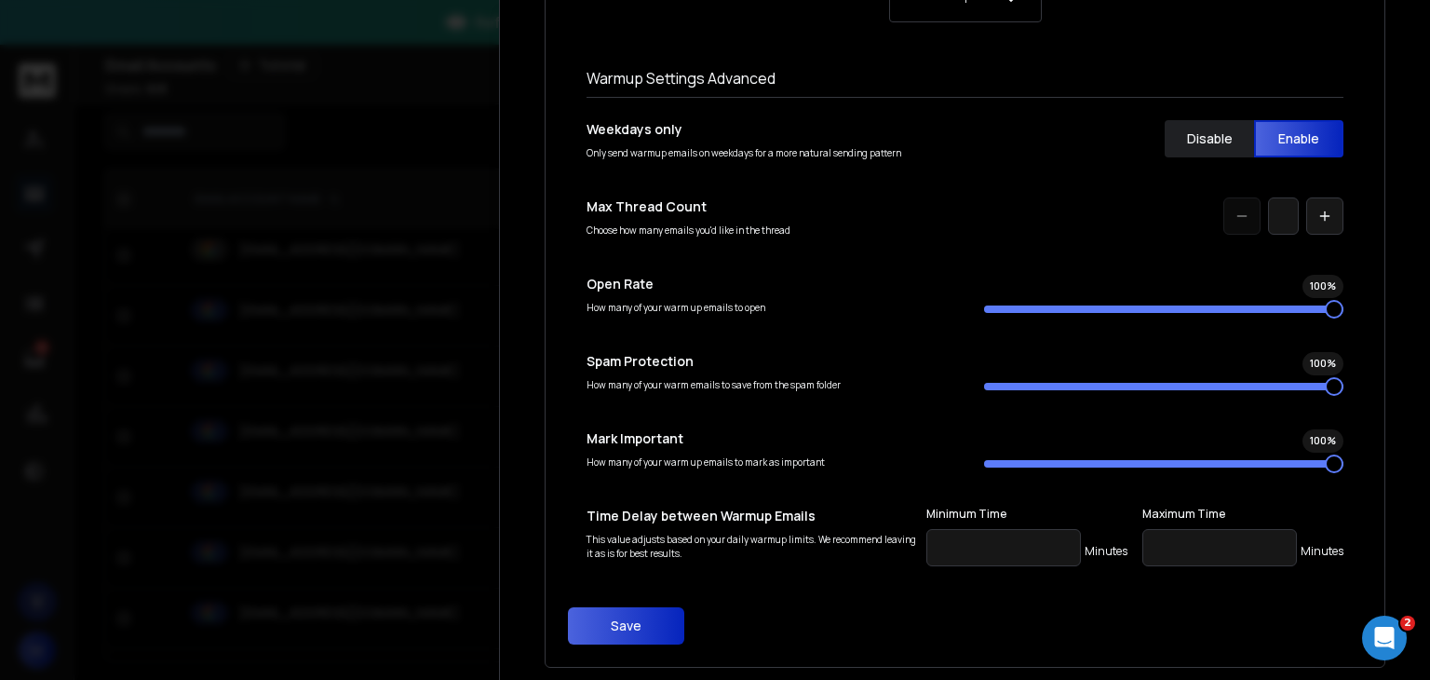
scroll to position [1019, 0]
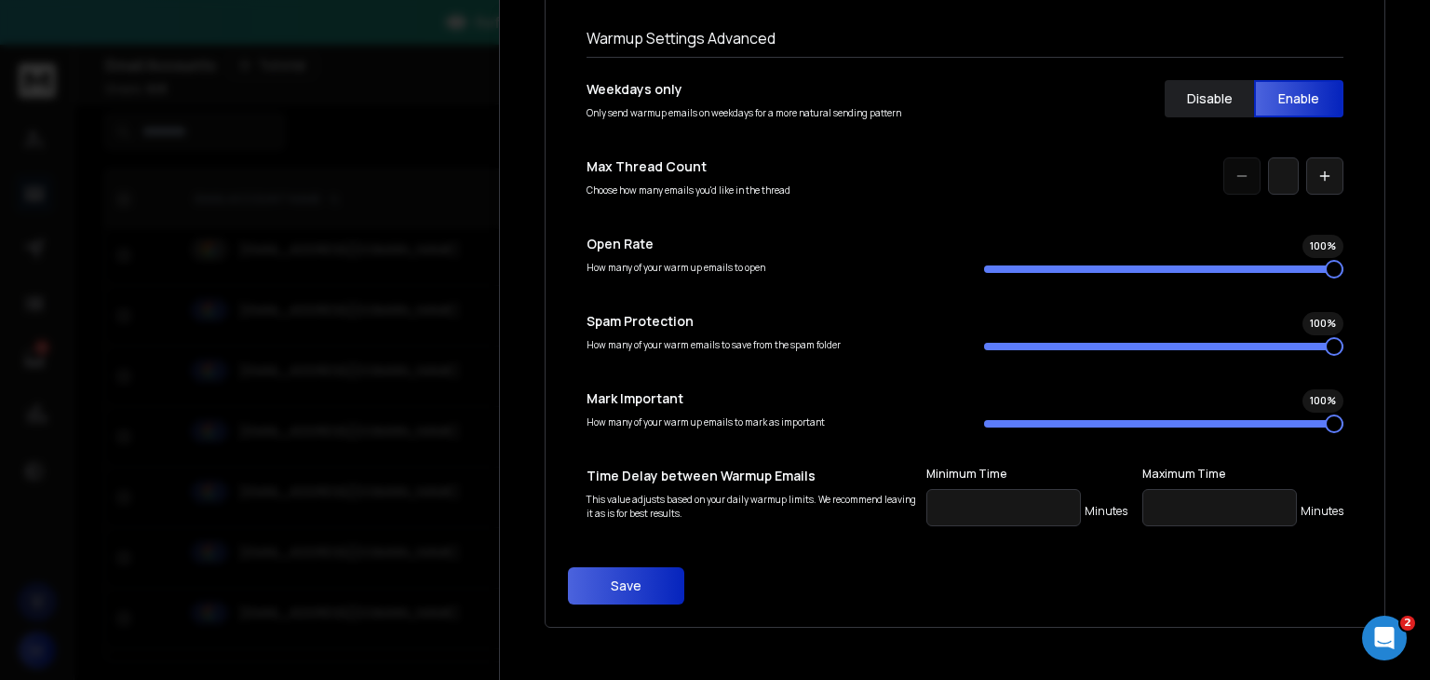
click at [642, 575] on button "Save" at bounding box center [626, 585] width 116 height 37
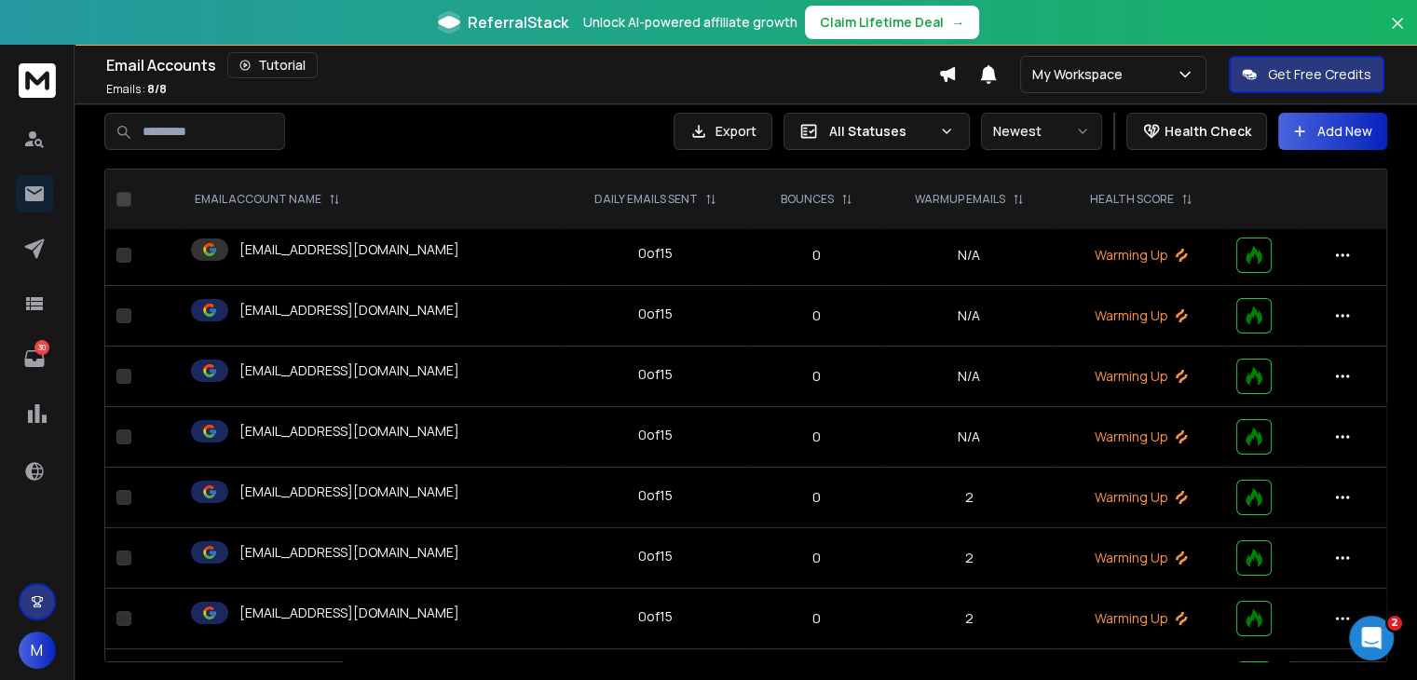
scroll to position [65, 0]
click at [44, 249] on icon at bounding box center [34, 248] width 22 height 22
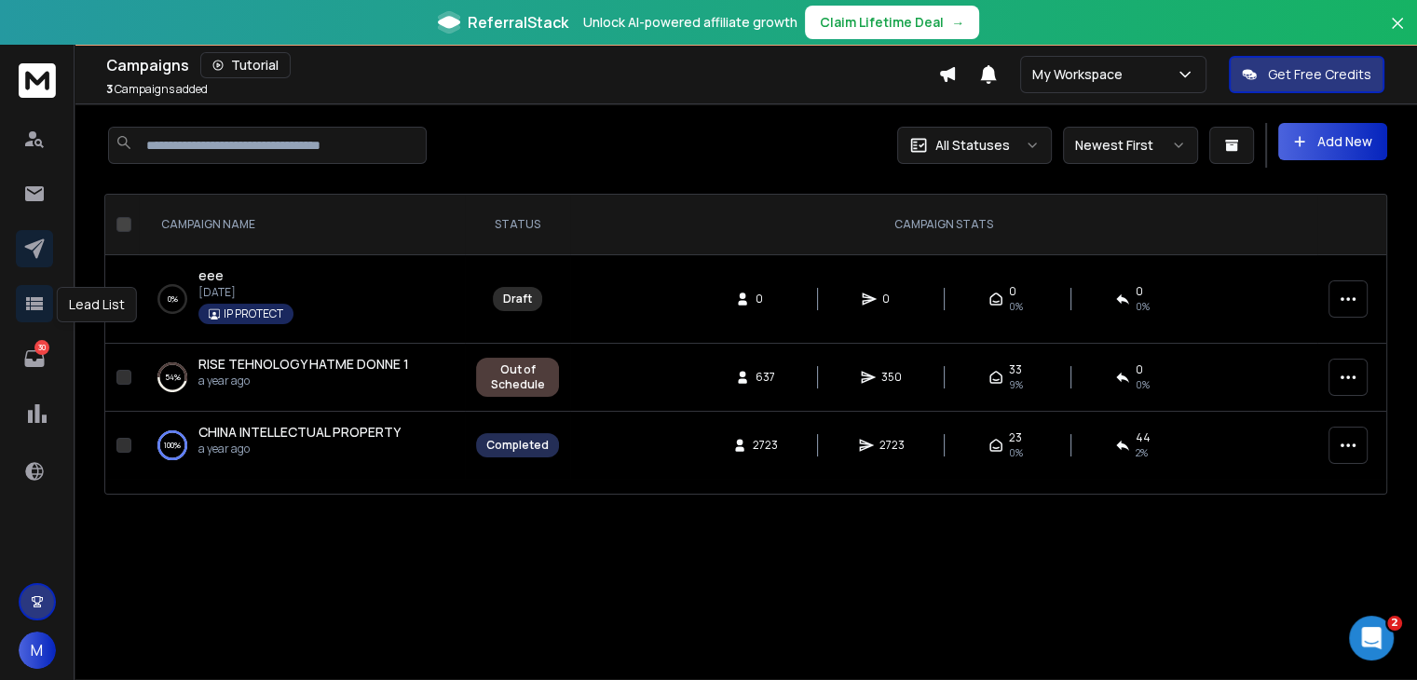
click at [34, 299] on icon at bounding box center [34, 303] width 17 height 13
